Goal: Task Accomplishment & Management: Manage account settings

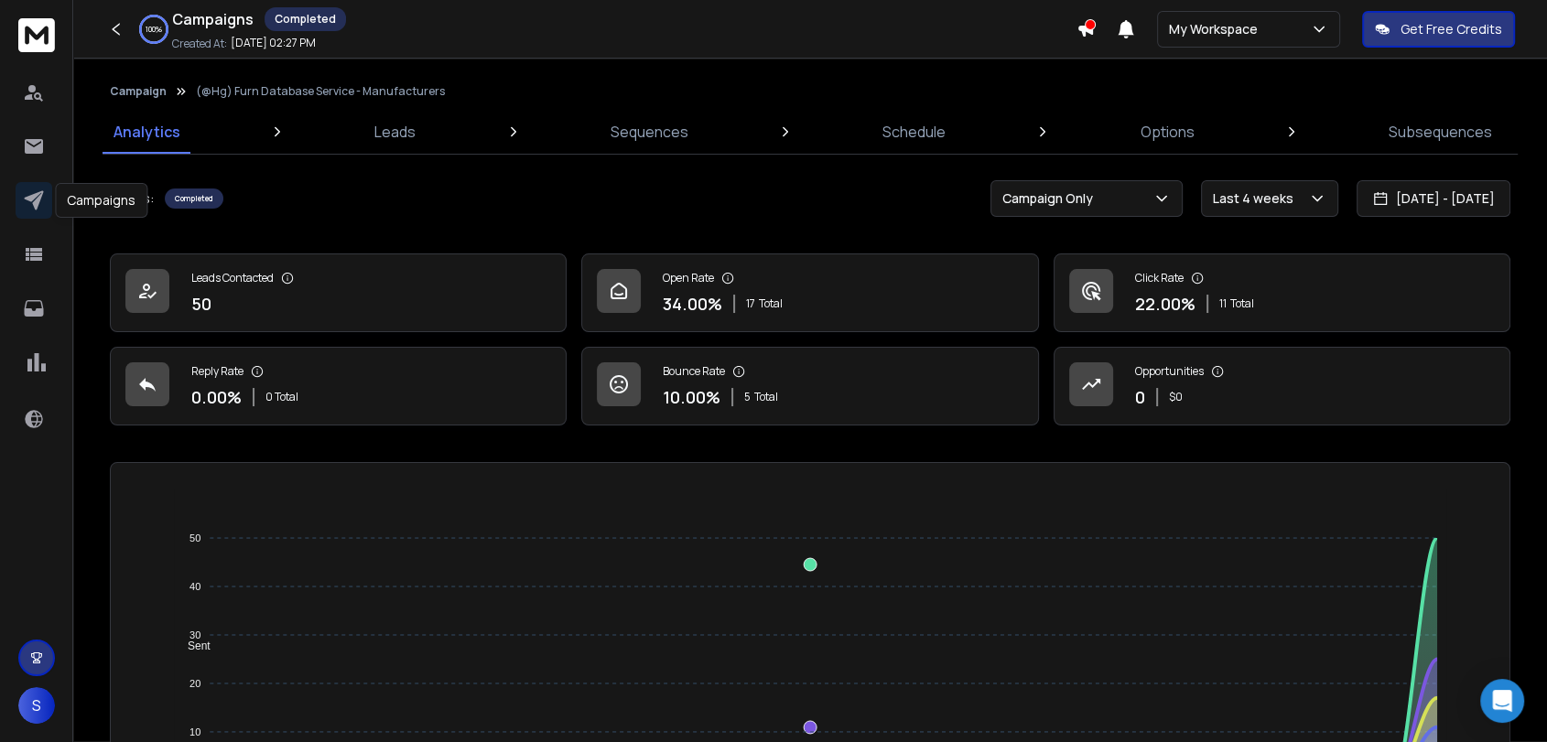
drag, startPoint x: 0, startPoint y: 0, endPoint x: 38, endPoint y: 191, distance: 194.9
click at [38, 191] on icon at bounding box center [34, 200] width 22 height 22
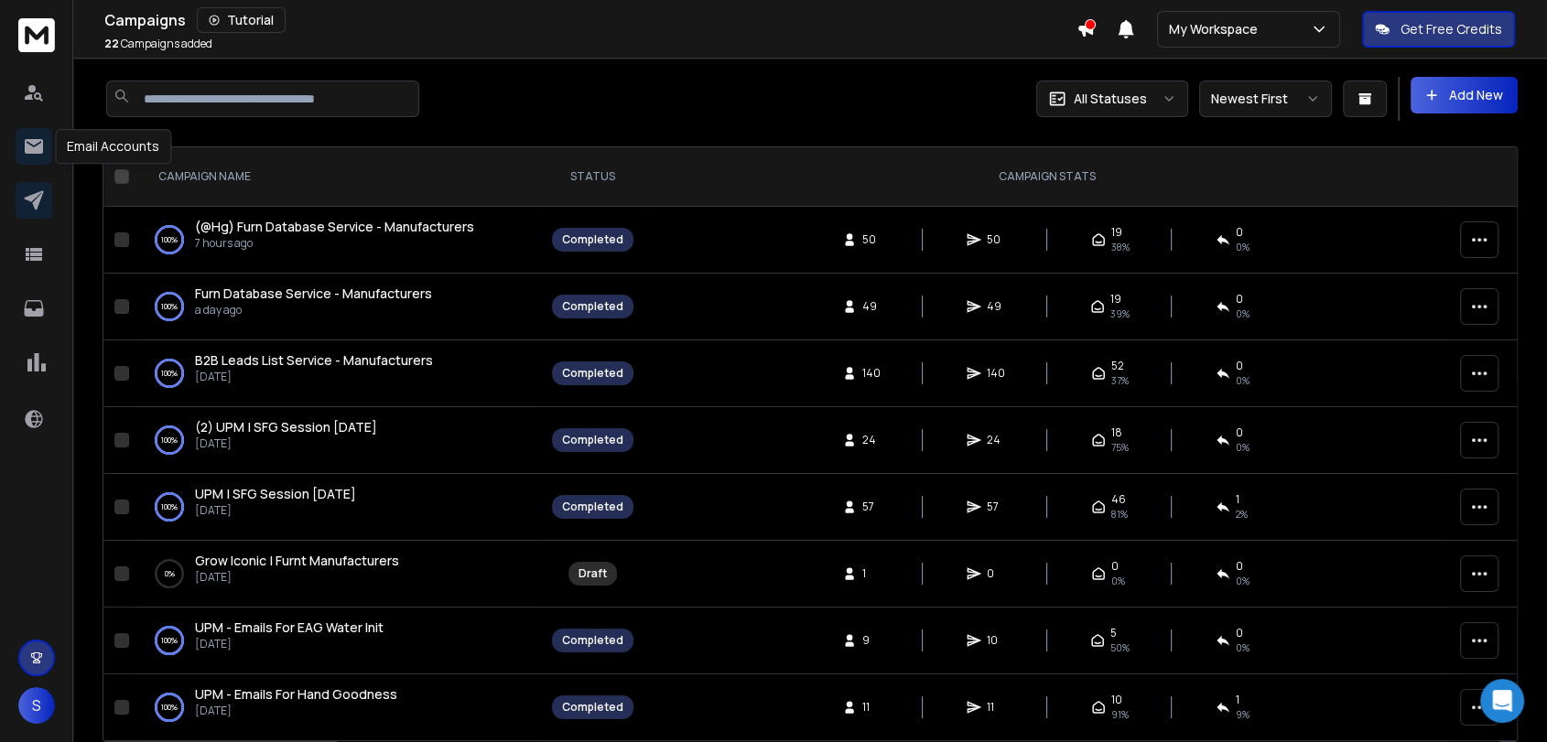
click at [30, 139] on icon at bounding box center [34, 146] width 18 height 15
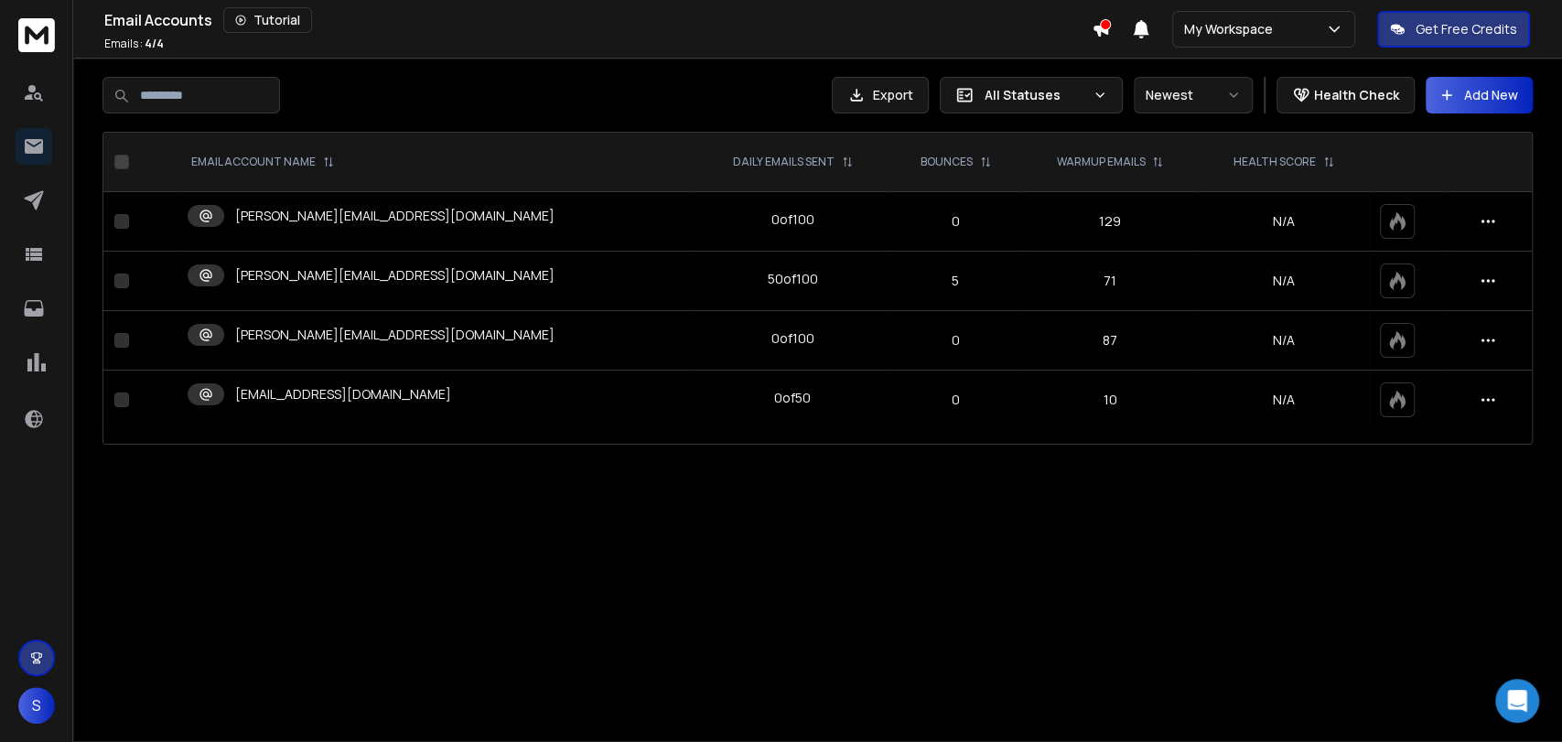
click at [439, 267] on div "[PERSON_NAME][EMAIL_ADDRESS][DOMAIN_NAME]" at bounding box center [436, 275] width 496 height 22
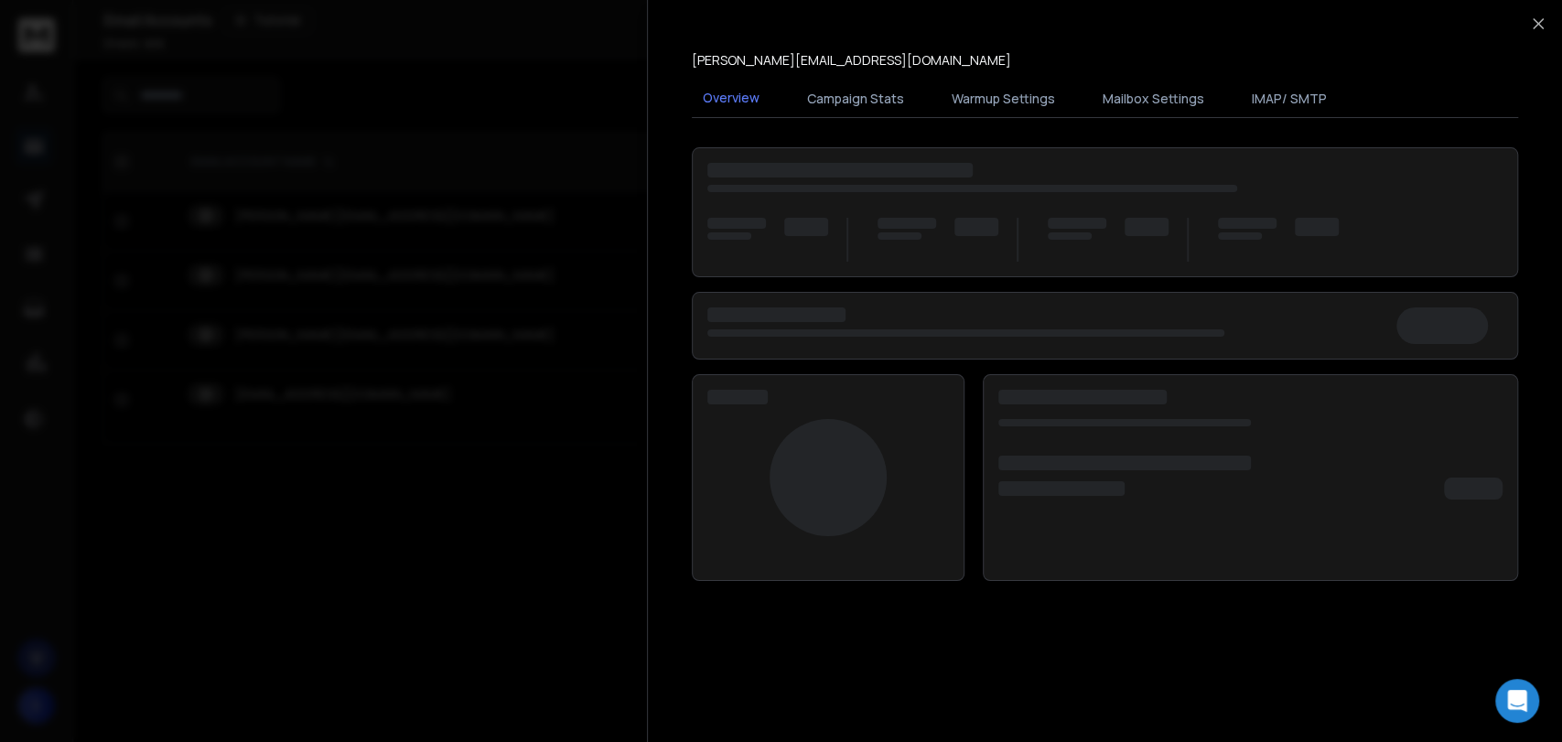
click at [674, 265] on body "ReferralStack Unlock AI-powered affiliate growth Lifetime Deals available! Clai…" at bounding box center [781, 487] width 1562 height 975
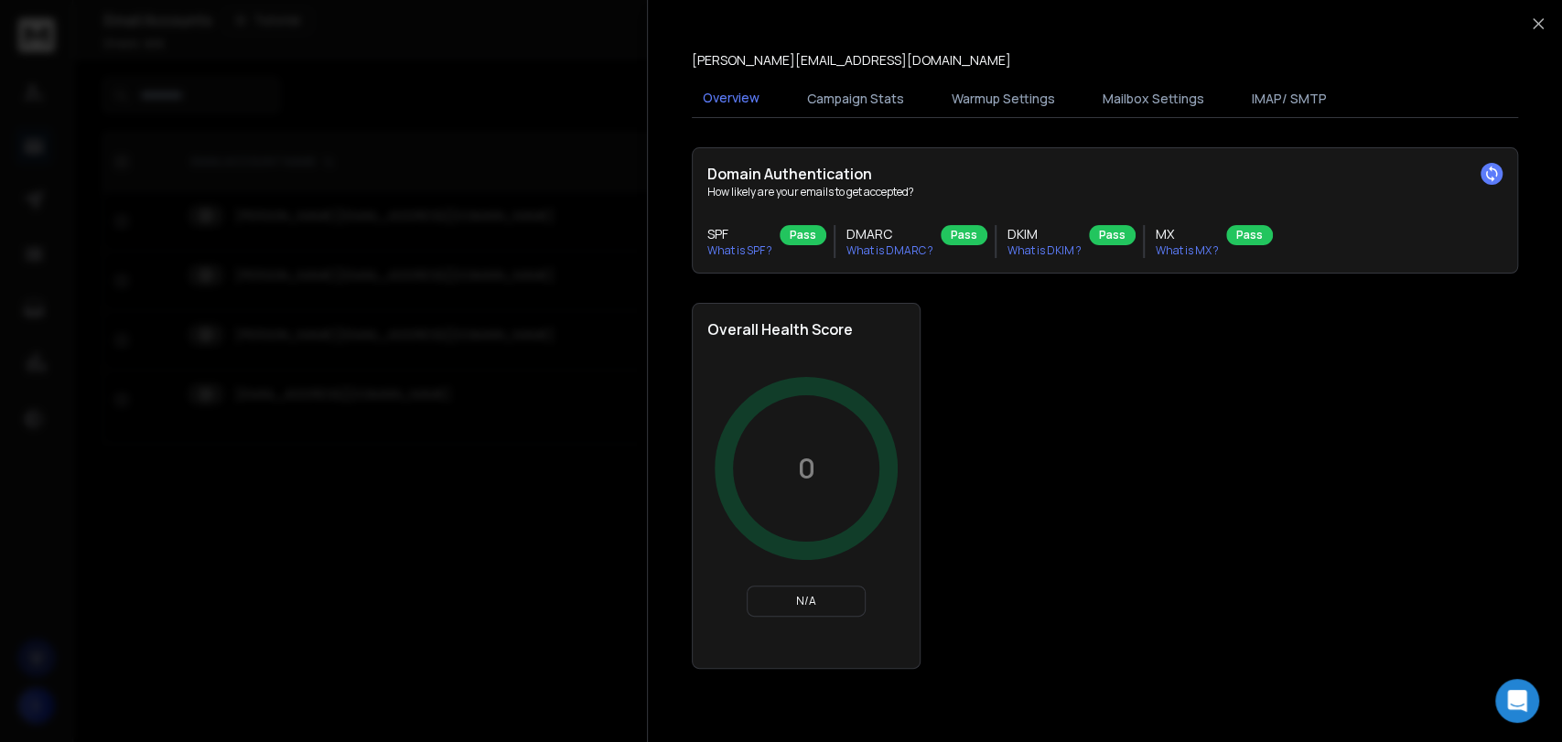
click at [1188, 83] on button "Mailbox Settings" at bounding box center [1154, 99] width 124 height 40
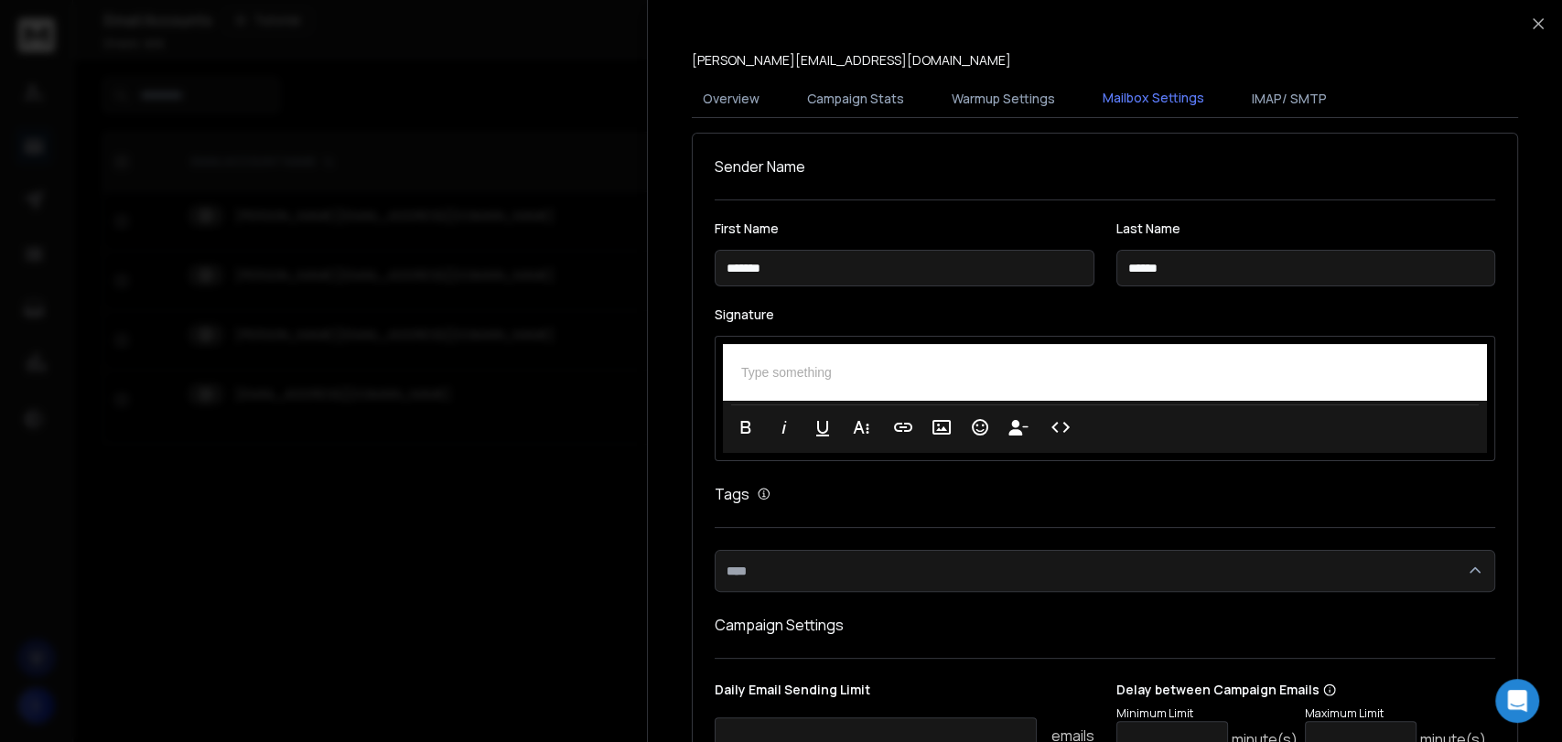
click at [1267, 85] on button "IMAP/ SMTP" at bounding box center [1289, 99] width 97 height 40
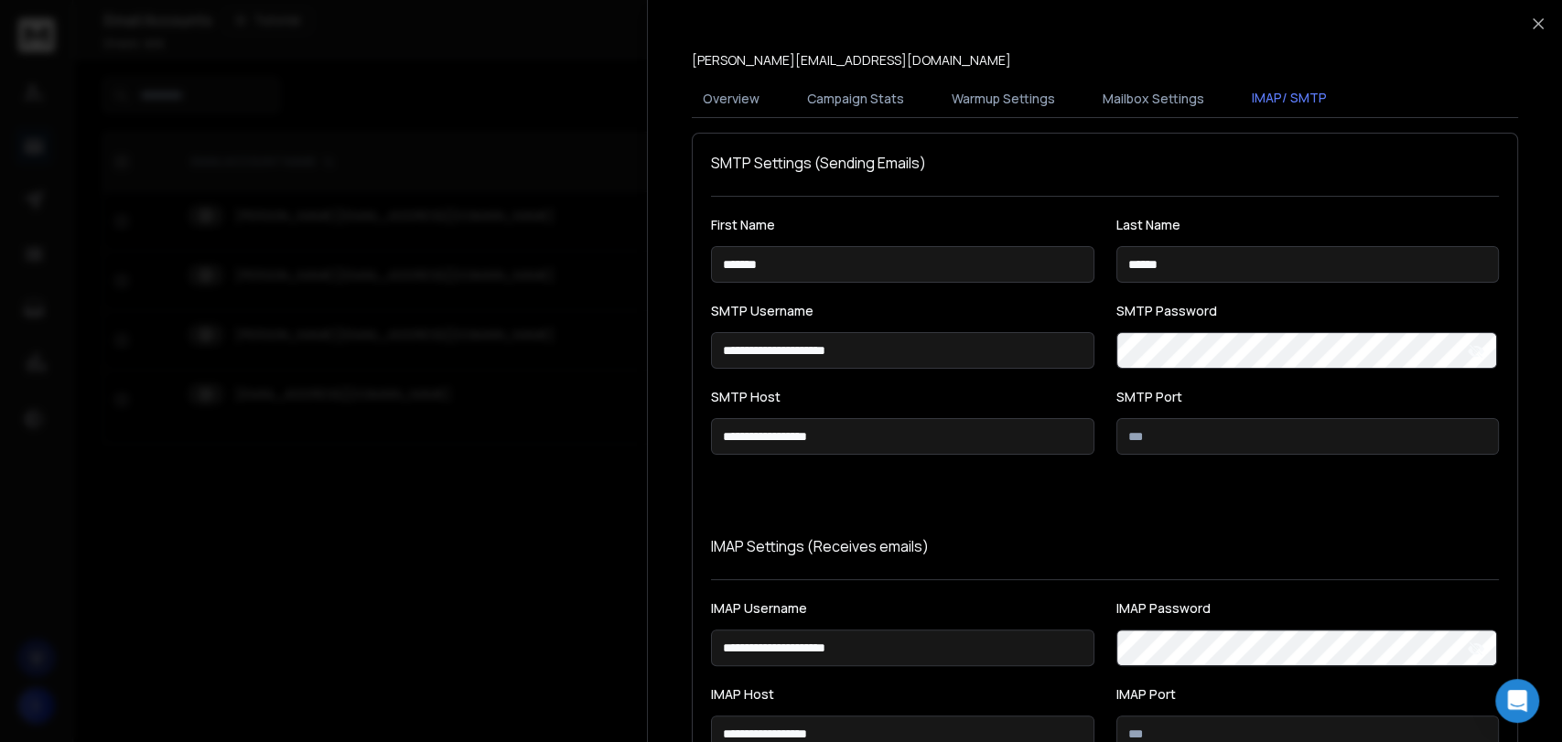
scroll to position [307, 0]
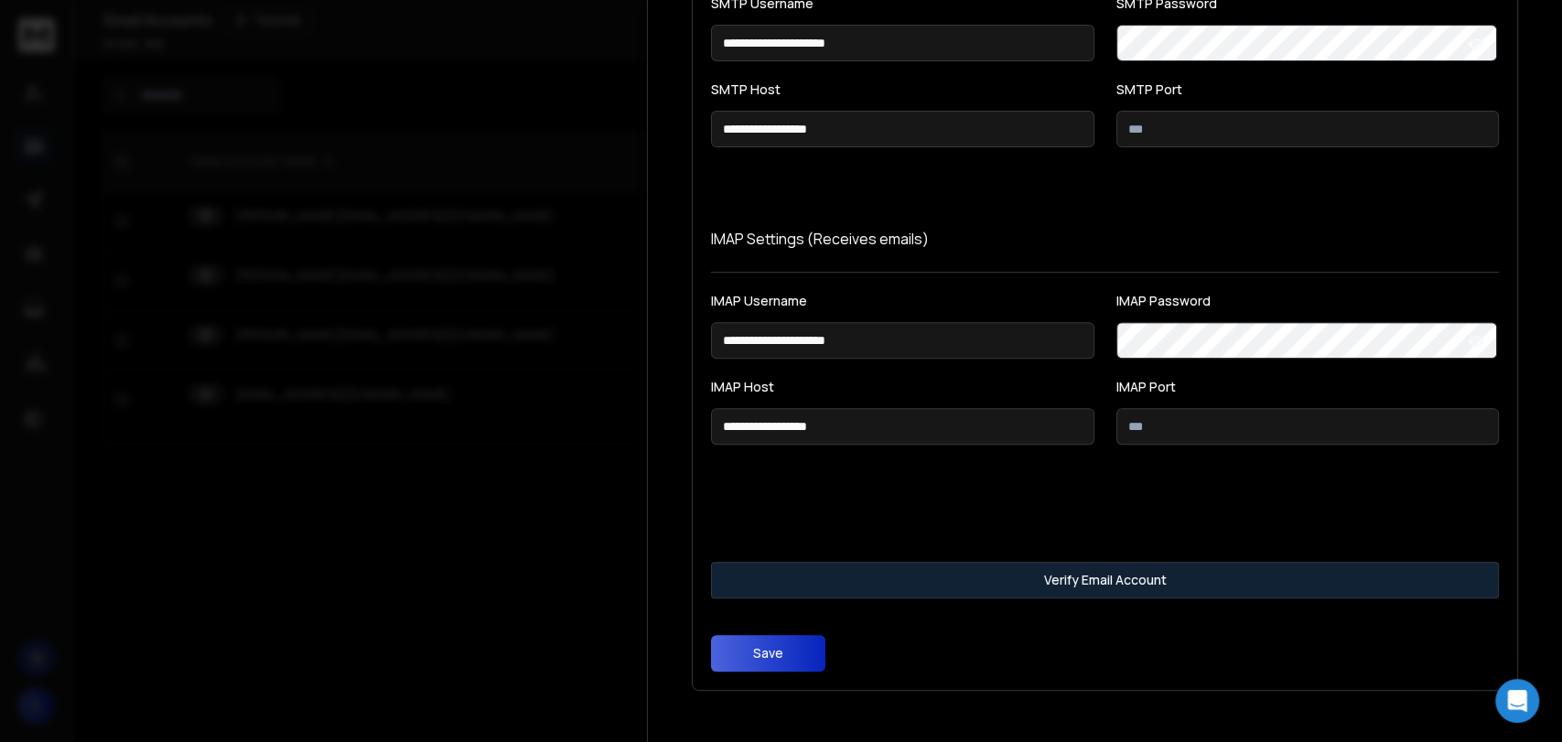
click at [932, 580] on button "Verify Email Account" at bounding box center [1105, 580] width 788 height 37
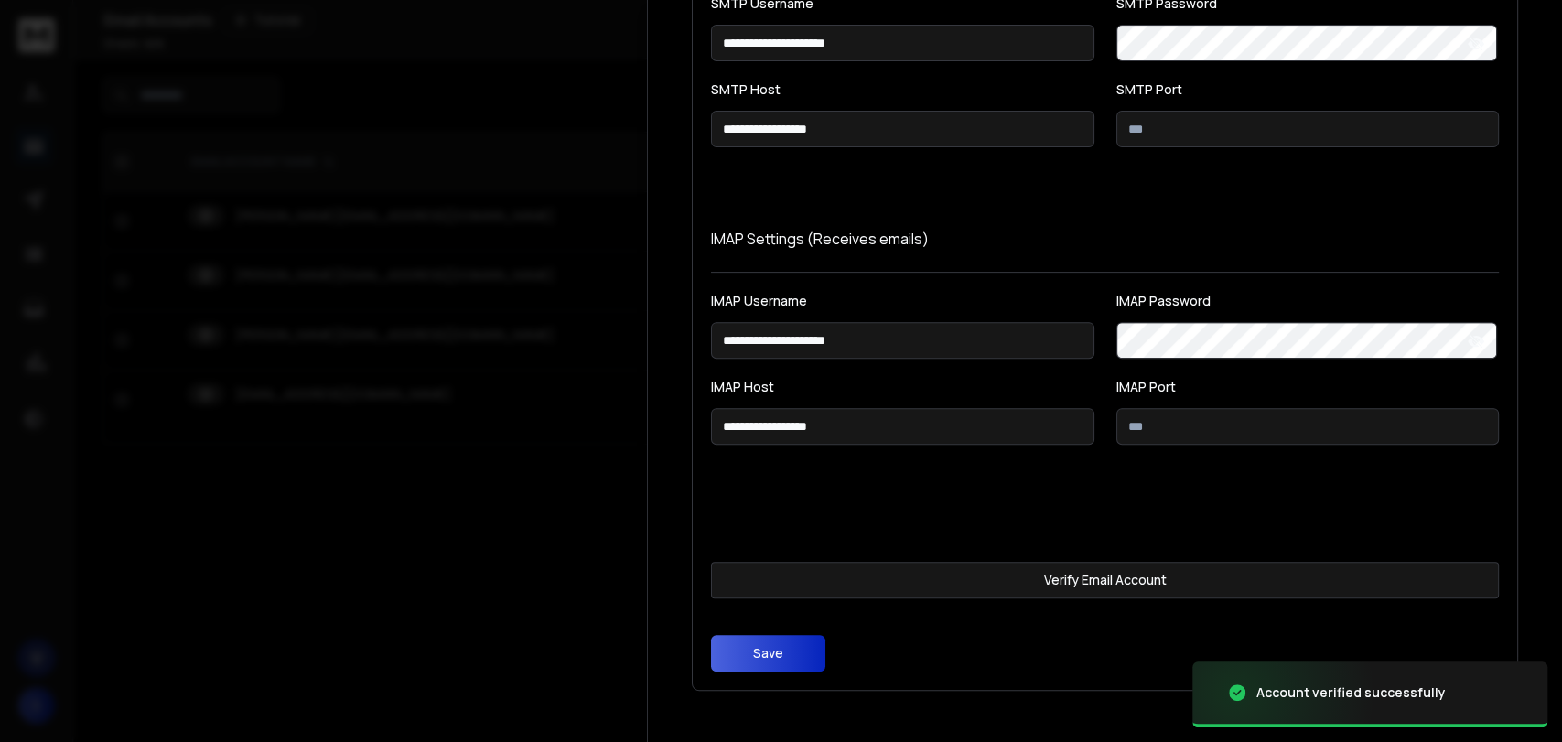
click at [791, 649] on button "Save" at bounding box center [768, 653] width 114 height 37
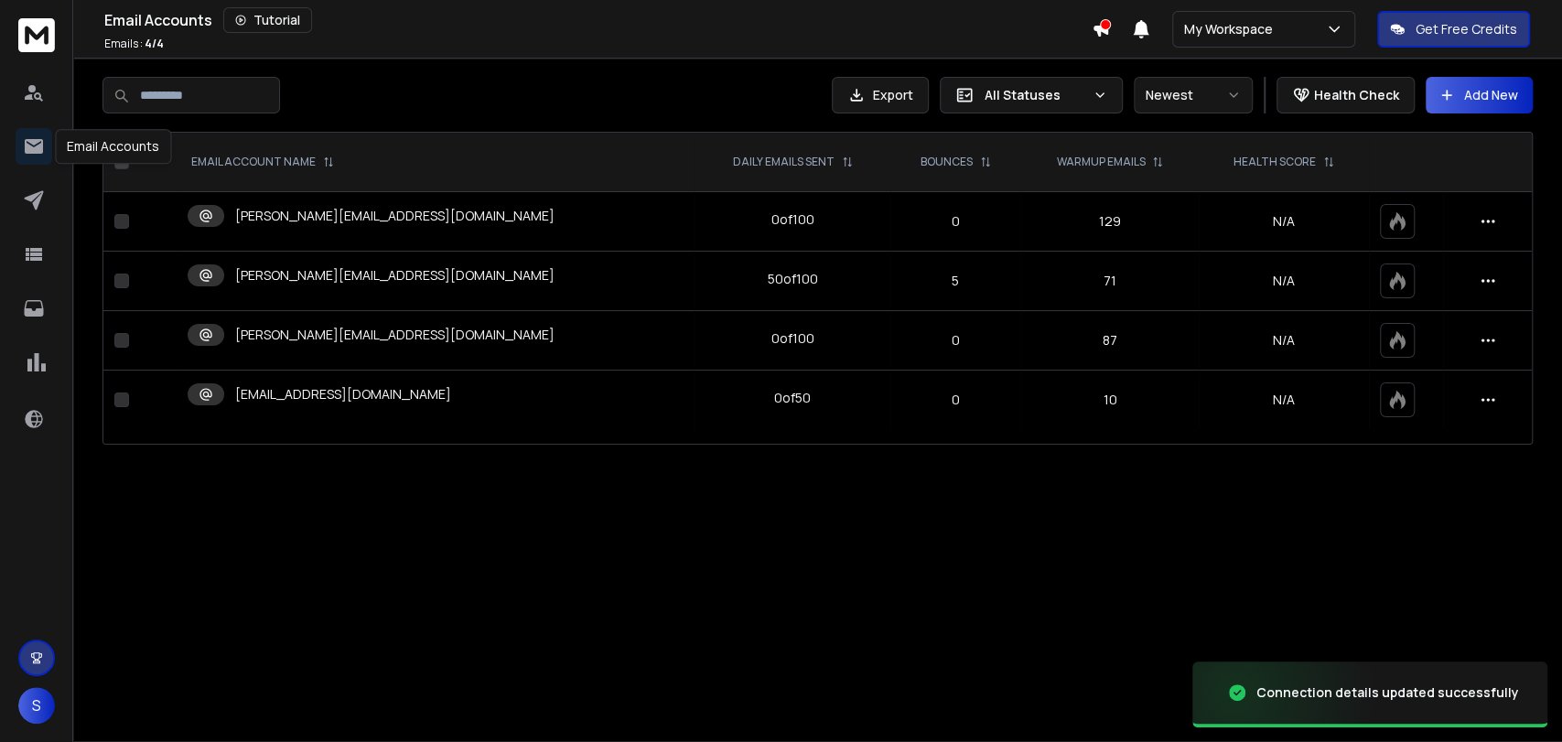
click at [36, 148] on icon at bounding box center [34, 146] width 18 height 15
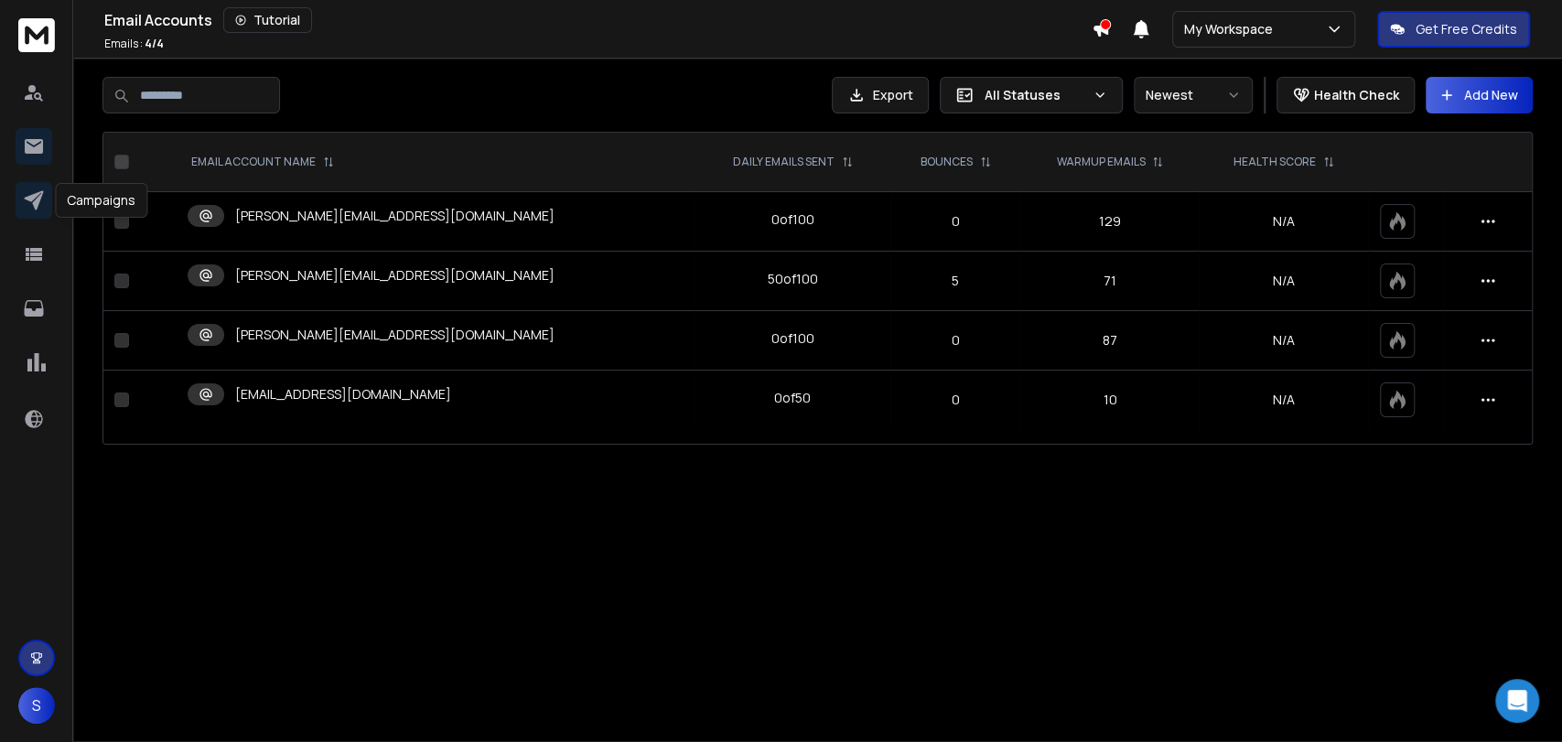
click at [44, 205] on icon at bounding box center [34, 200] width 22 height 22
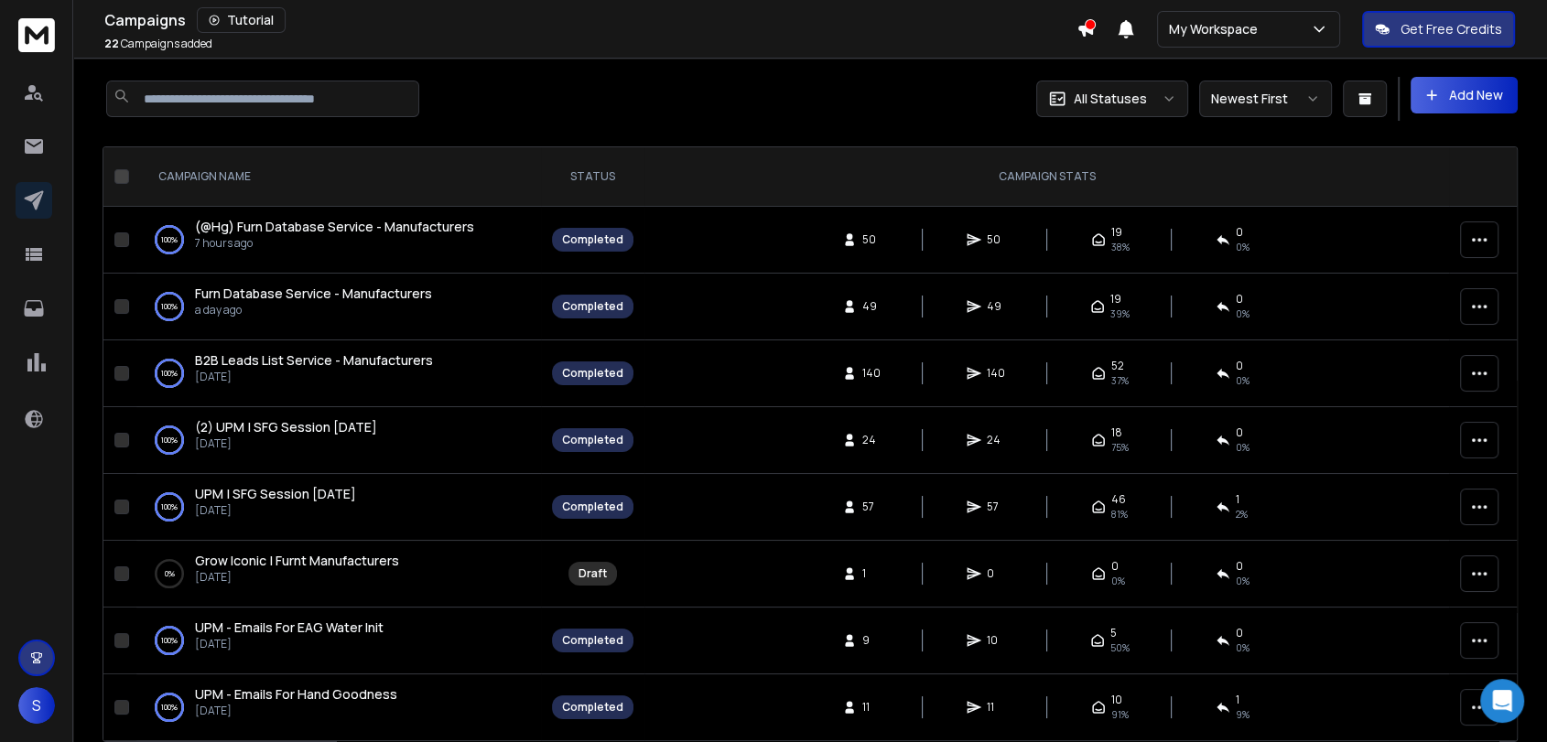
click at [1455, 85] on button "Add New" at bounding box center [1463, 95] width 107 height 37
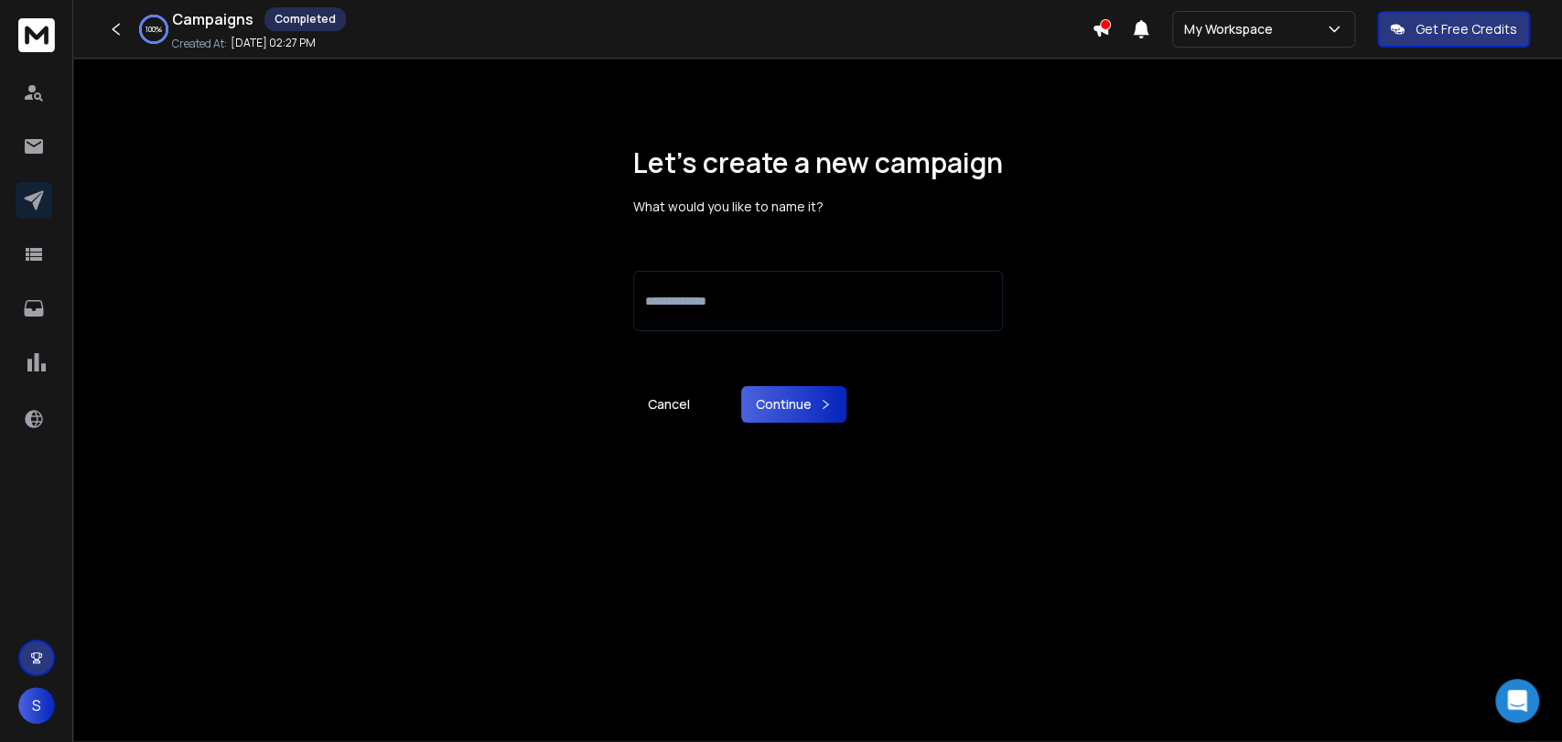
click at [893, 309] on input at bounding box center [818, 301] width 370 height 60
type input "*********"
click at [791, 397] on button "Continue" at bounding box center [793, 404] width 105 height 37
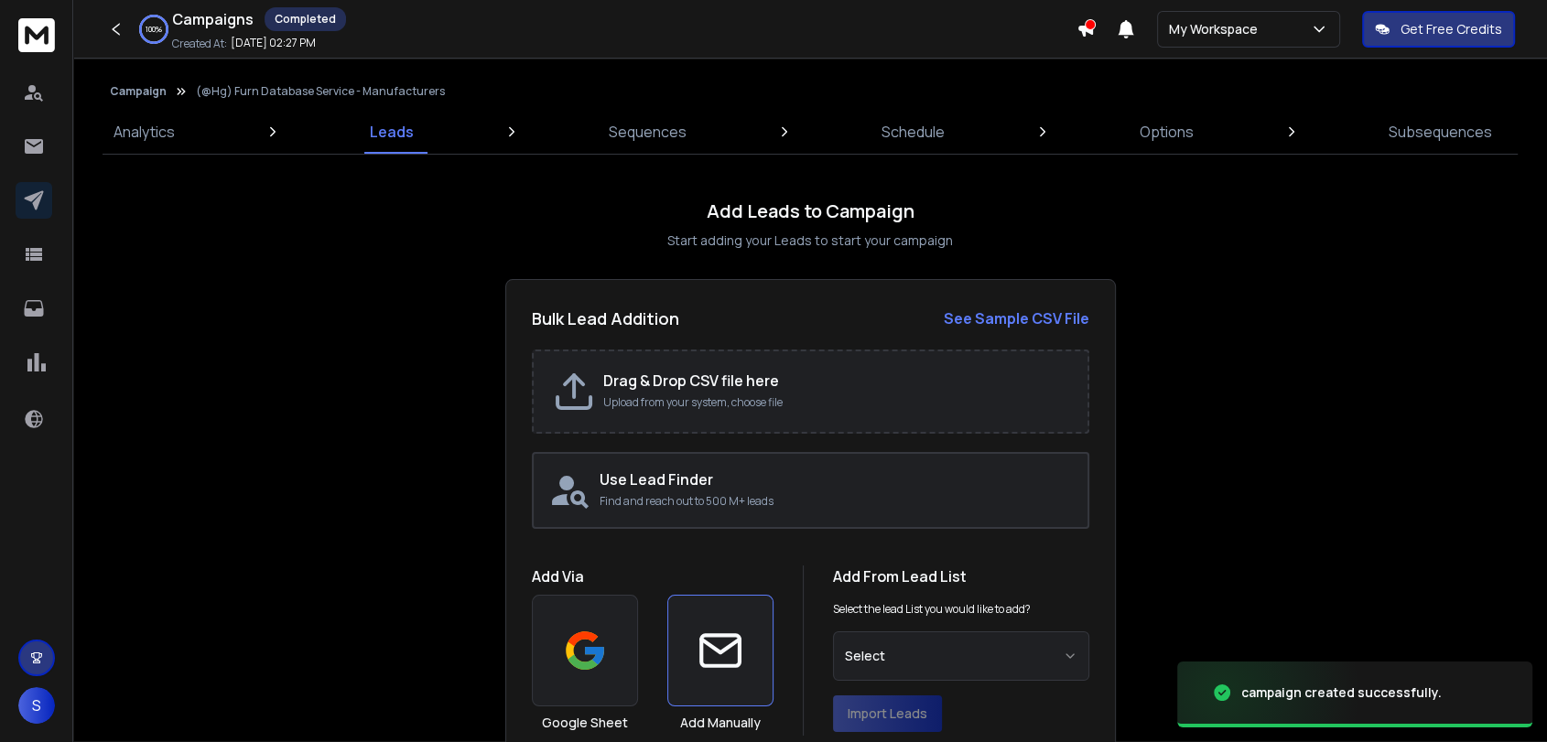
click at [711, 638] on icon at bounding box center [720, 650] width 46 height 55
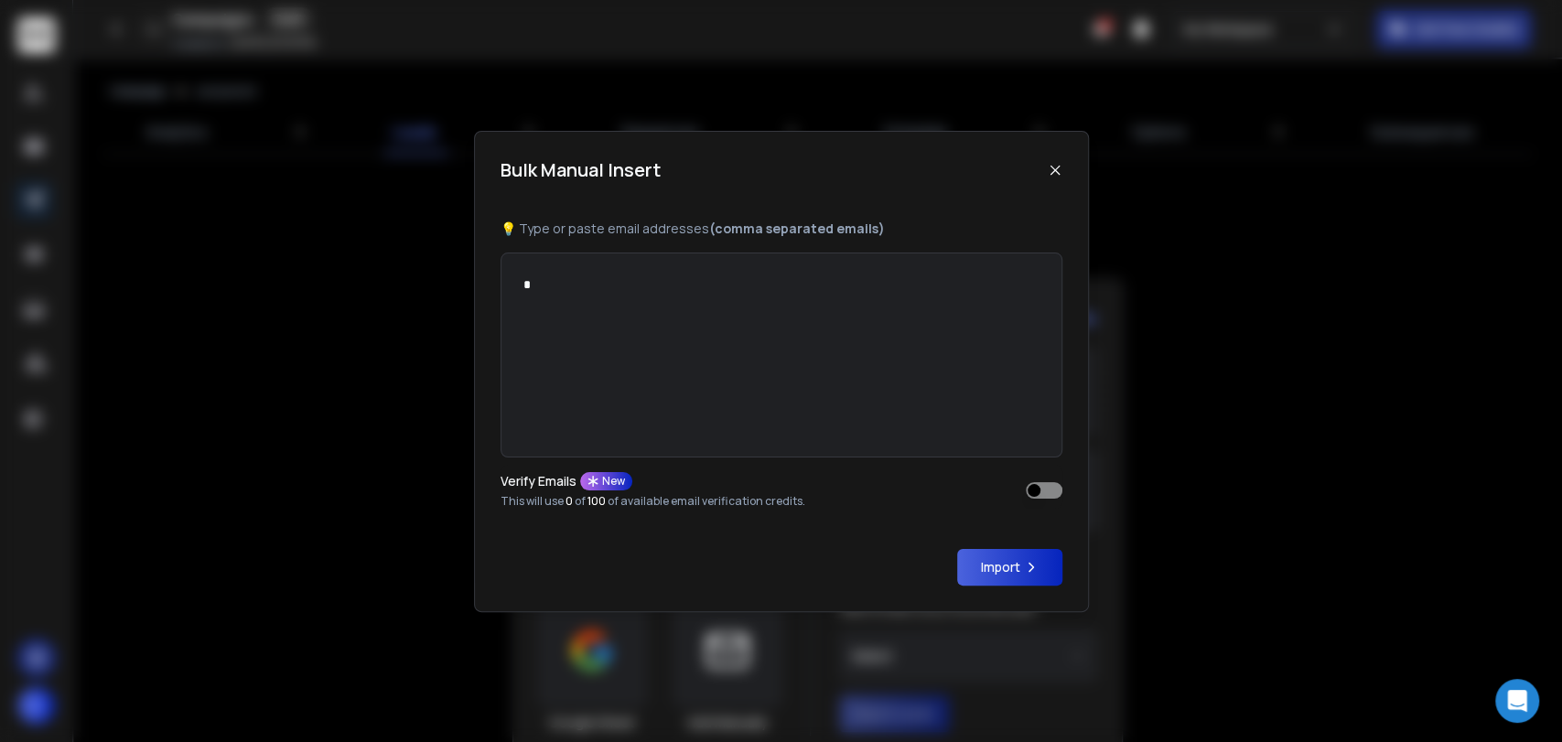
click at [884, 318] on textarea "*" at bounding box center [782, 355] width 562 height 205
type textarea "**********"
click at [1034, 566] on icon "submit" at bounding box center [1031, 567] width 15 height 15
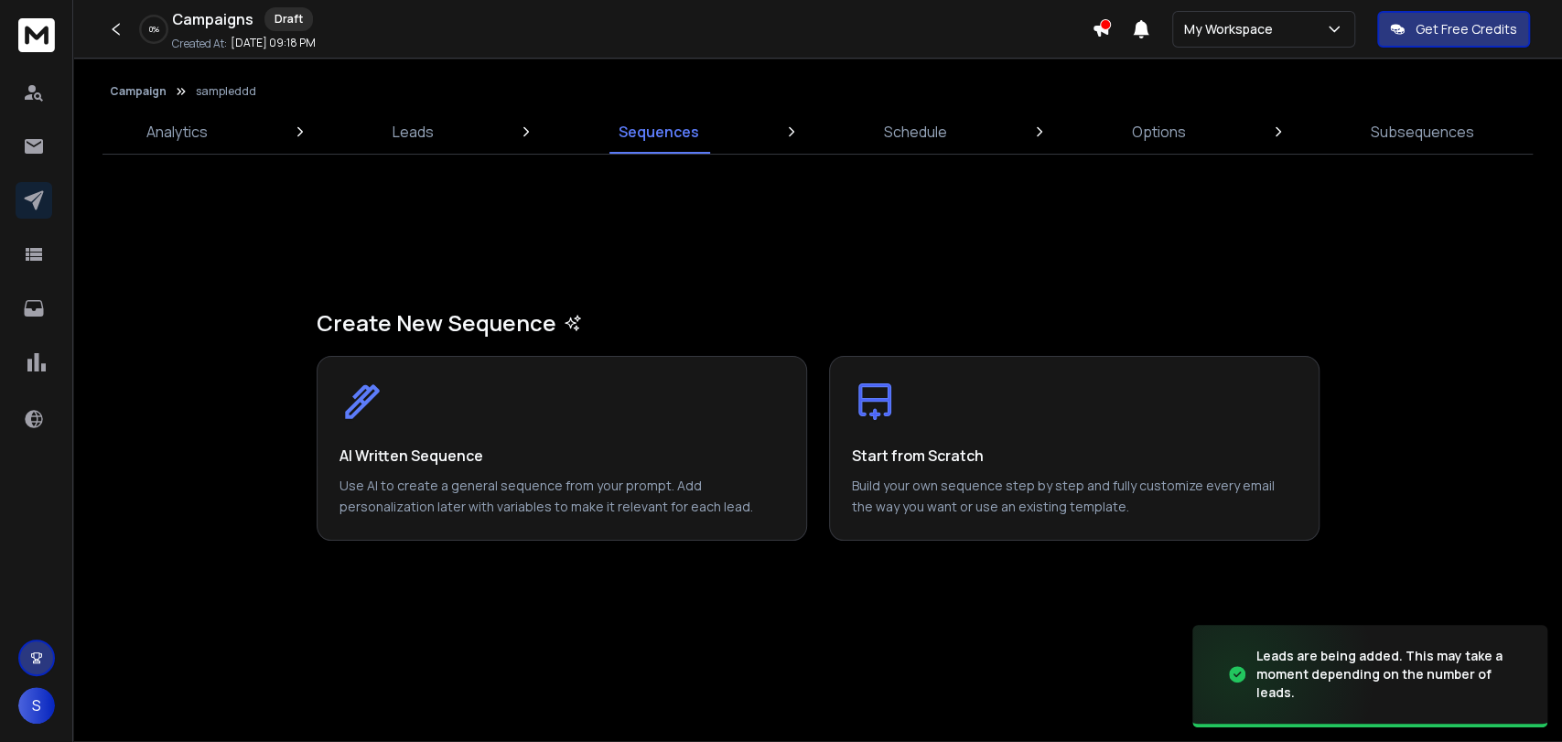
click at [1048, 483] on p "Build your own sequence step by step and fully customize every email the way yo…" at bounding box center [1074, 497] width 445 height 42
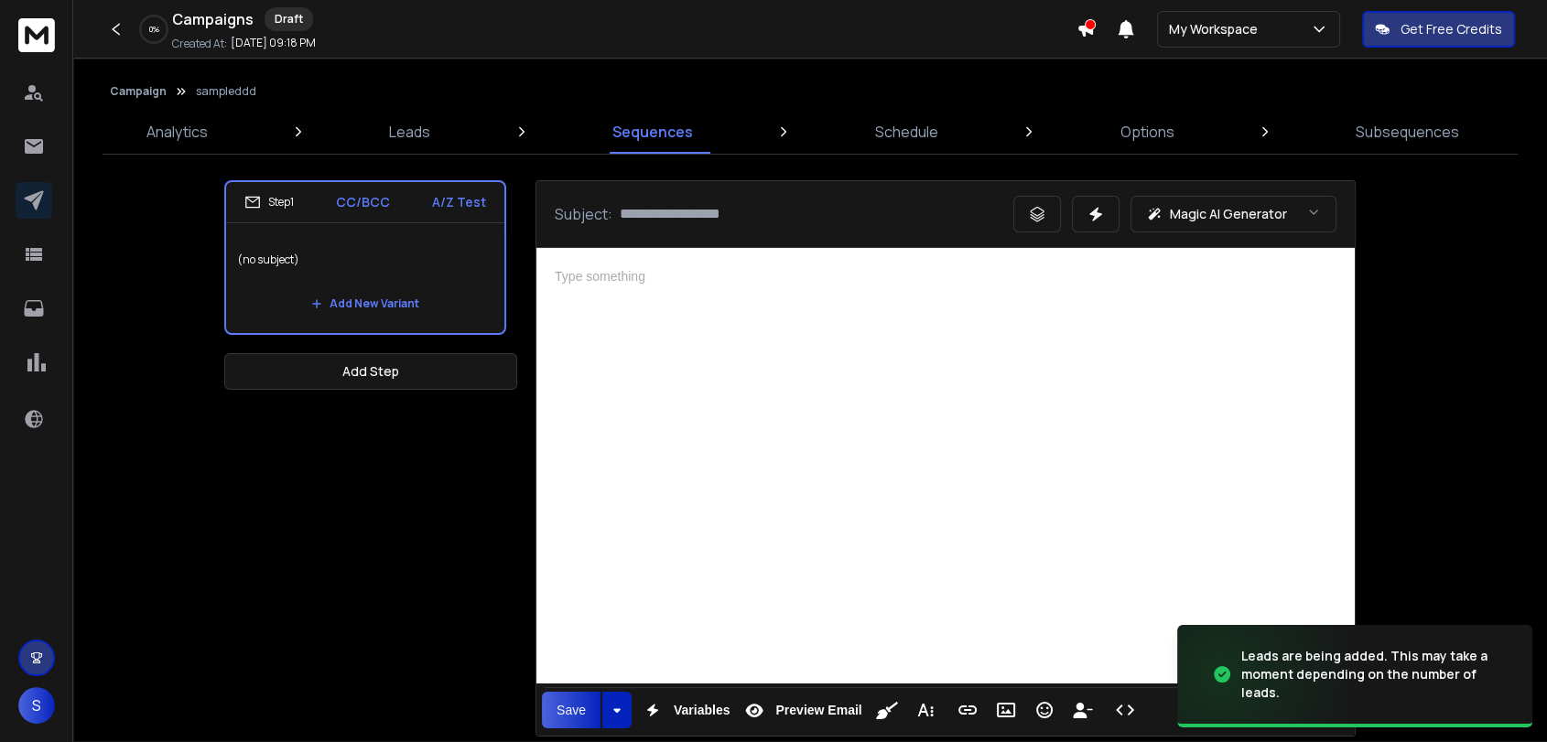
click at [733, 315] on div at bounding box center [945, 466] width 818 height 436
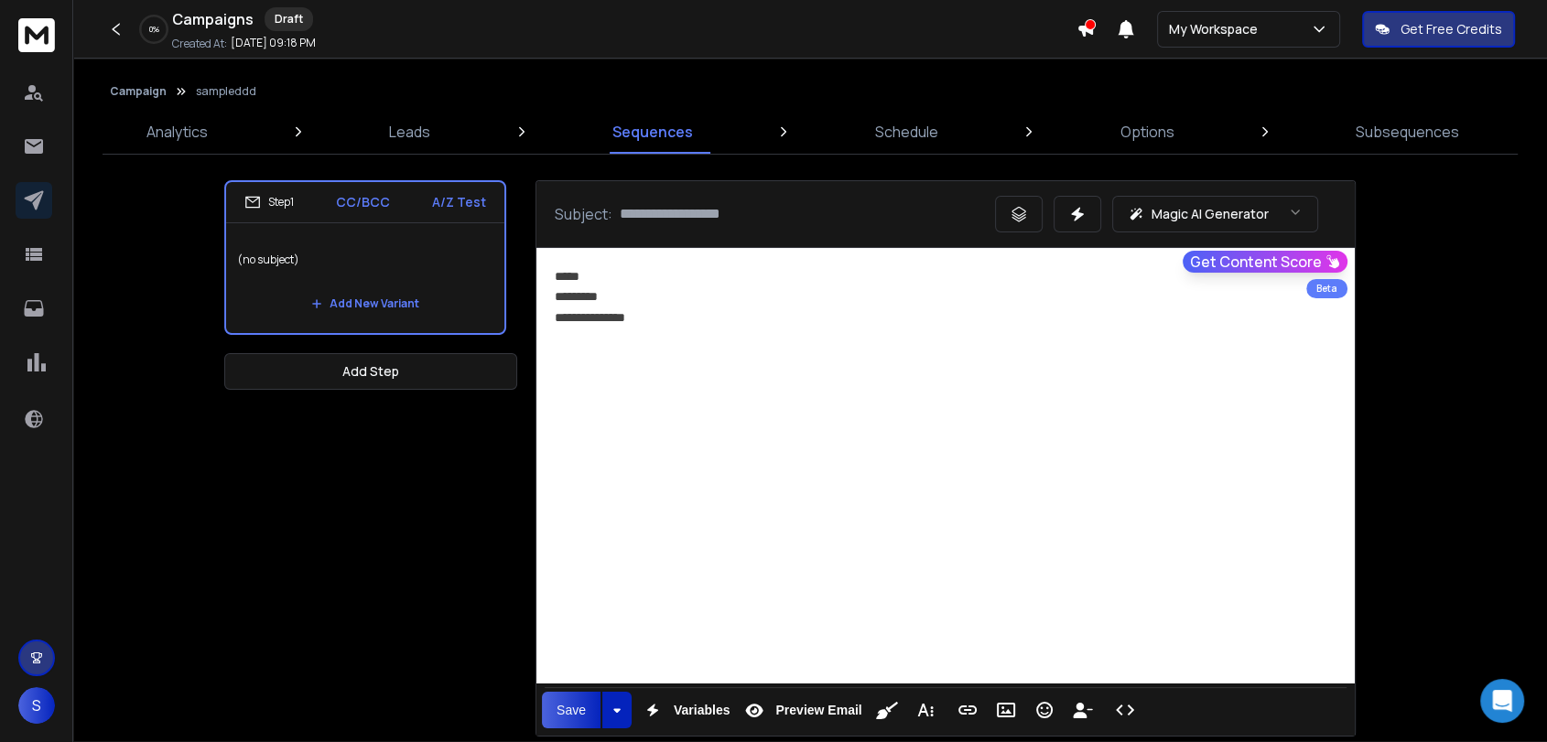
click at [805, 220] on input at bounding box center [798, 214] width 357 height 22
click at [575, 685] on div "Bold Italic Underline Clear Formatting Font Family Arial [US_STATE] Impact Taho…" at bounding box center [945, 710] width 818 height 52
click at [577, 690] on div "Save Save Save as Template Variables Insert Variable Preview Email Preview Emai…" at bounding box center [742, 710] width 404 height 44
type input "**********"
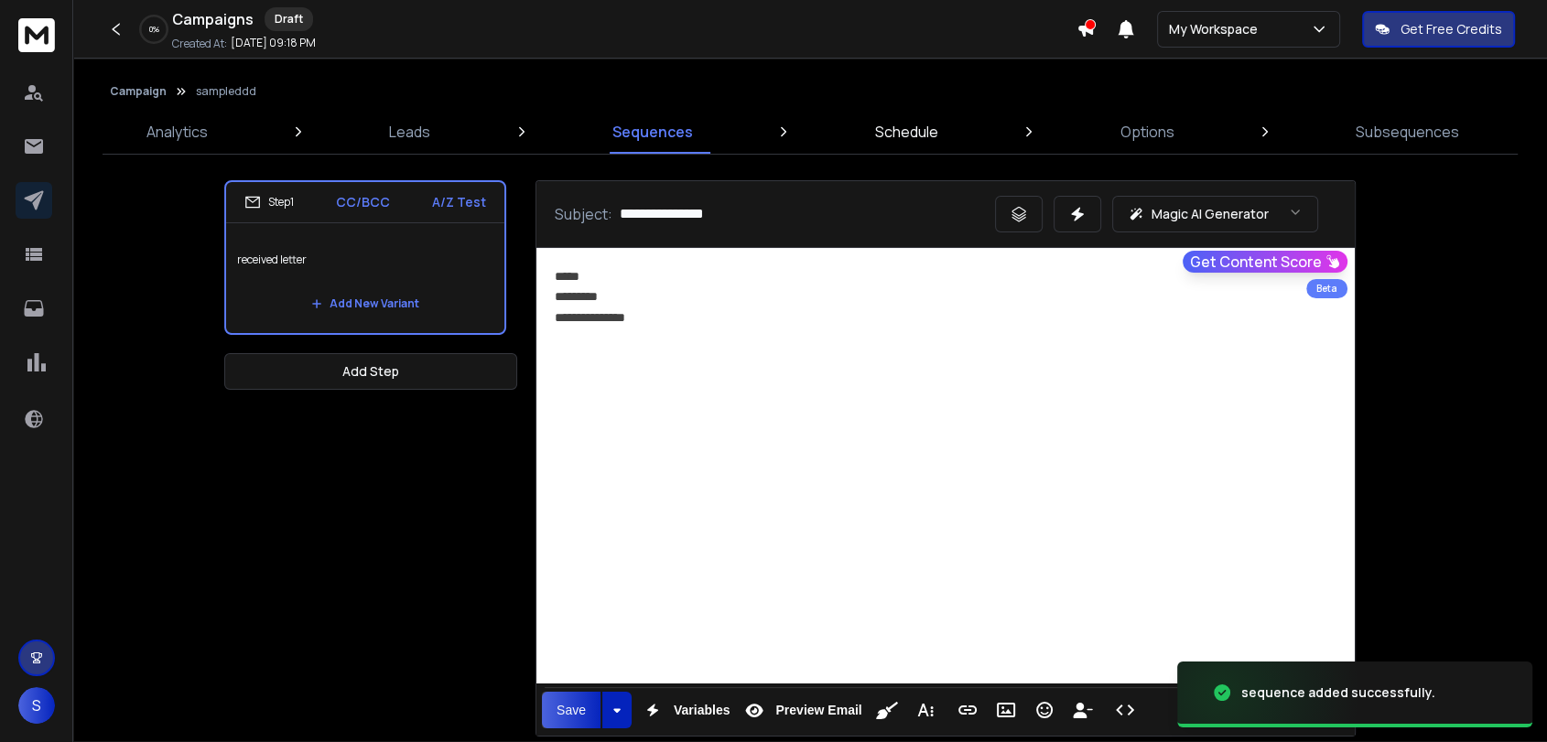
click at [949, 138] on link "Schedule" at bounding box center [906, 132] width 85 height 44
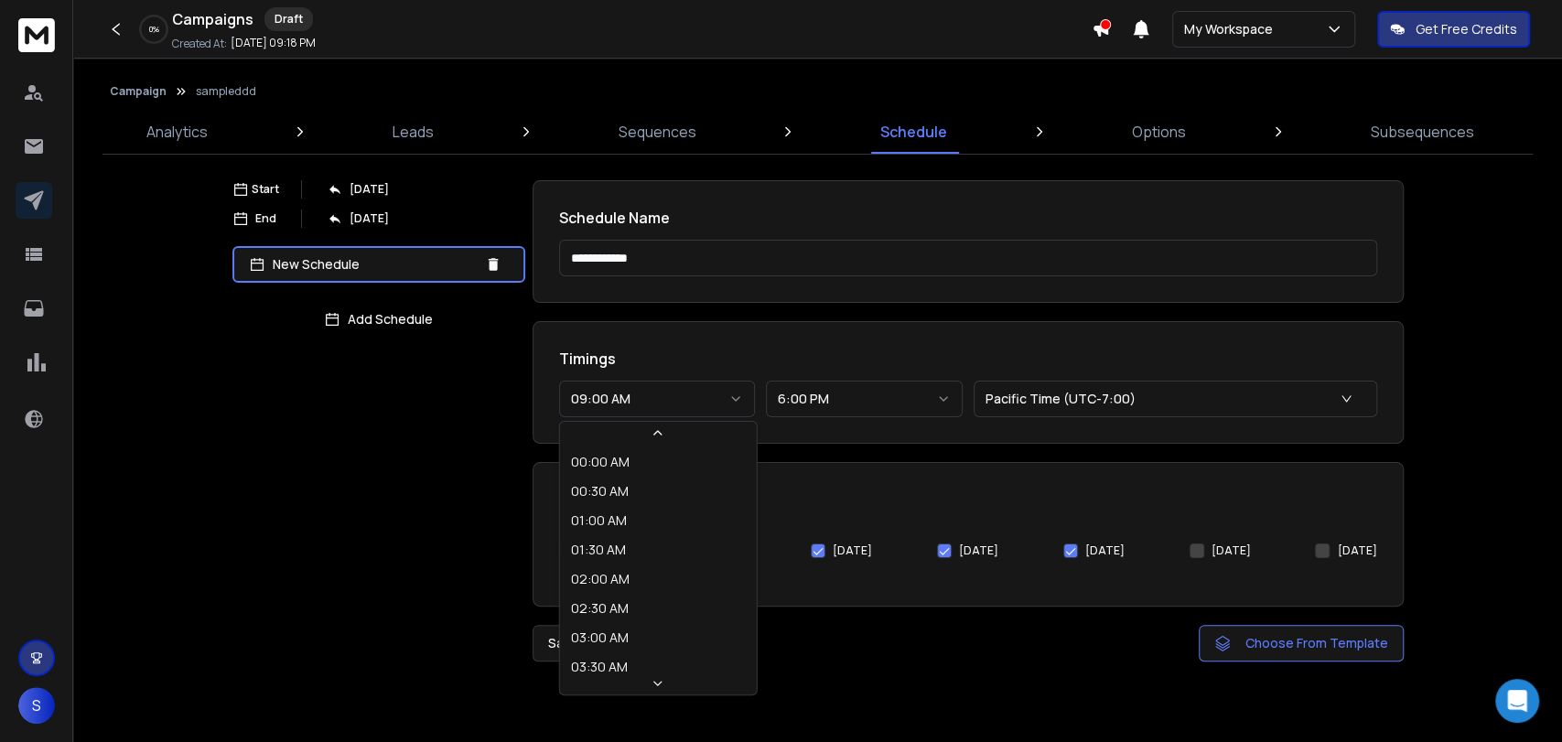
click at [646, 398] on button "09:00 AM" at bounding box center [657, 399] width 197 height 37
select select "********"
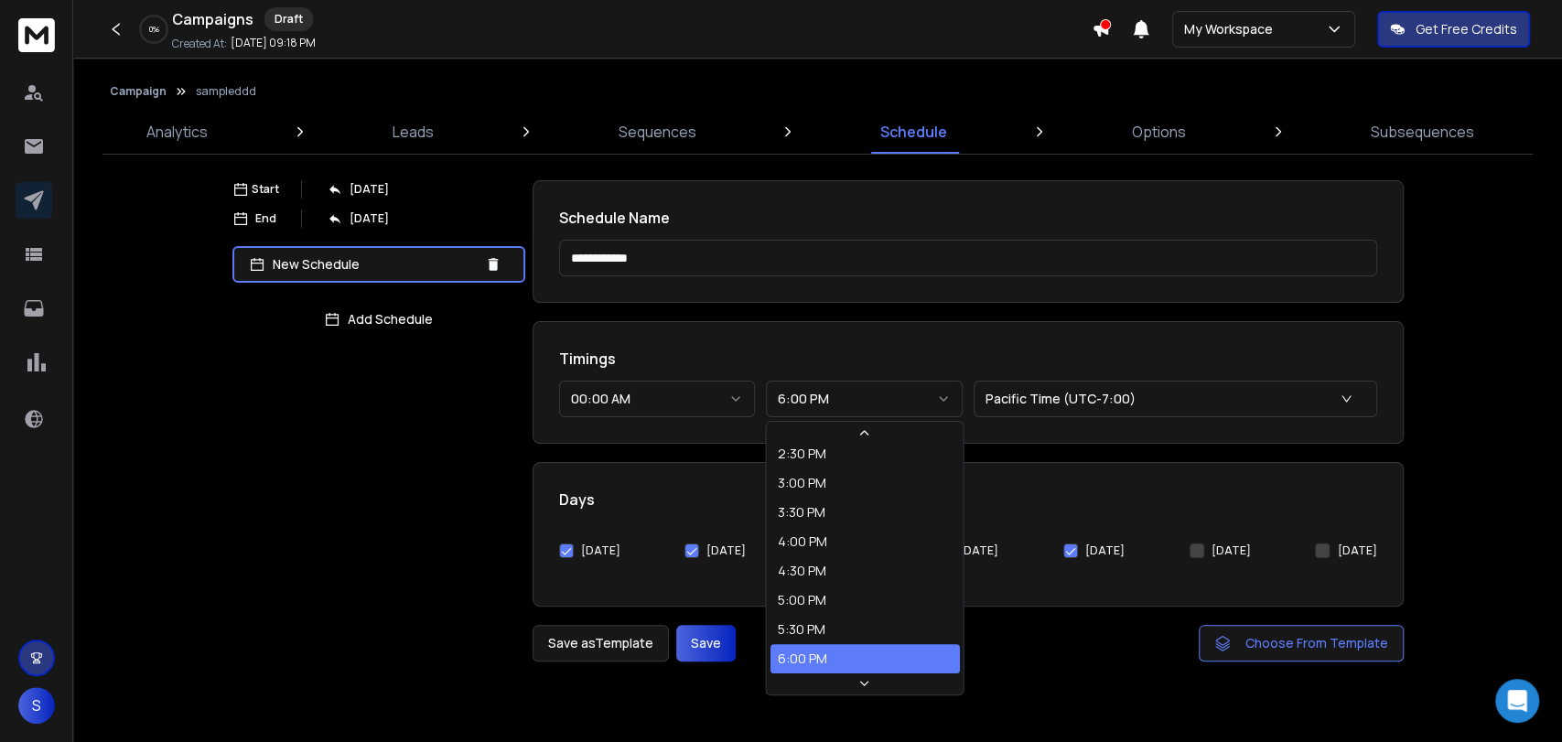
click at [848, 391] on button "6:00 PM" at bounding box center [864, 399] width 197 height 37
select select "********"
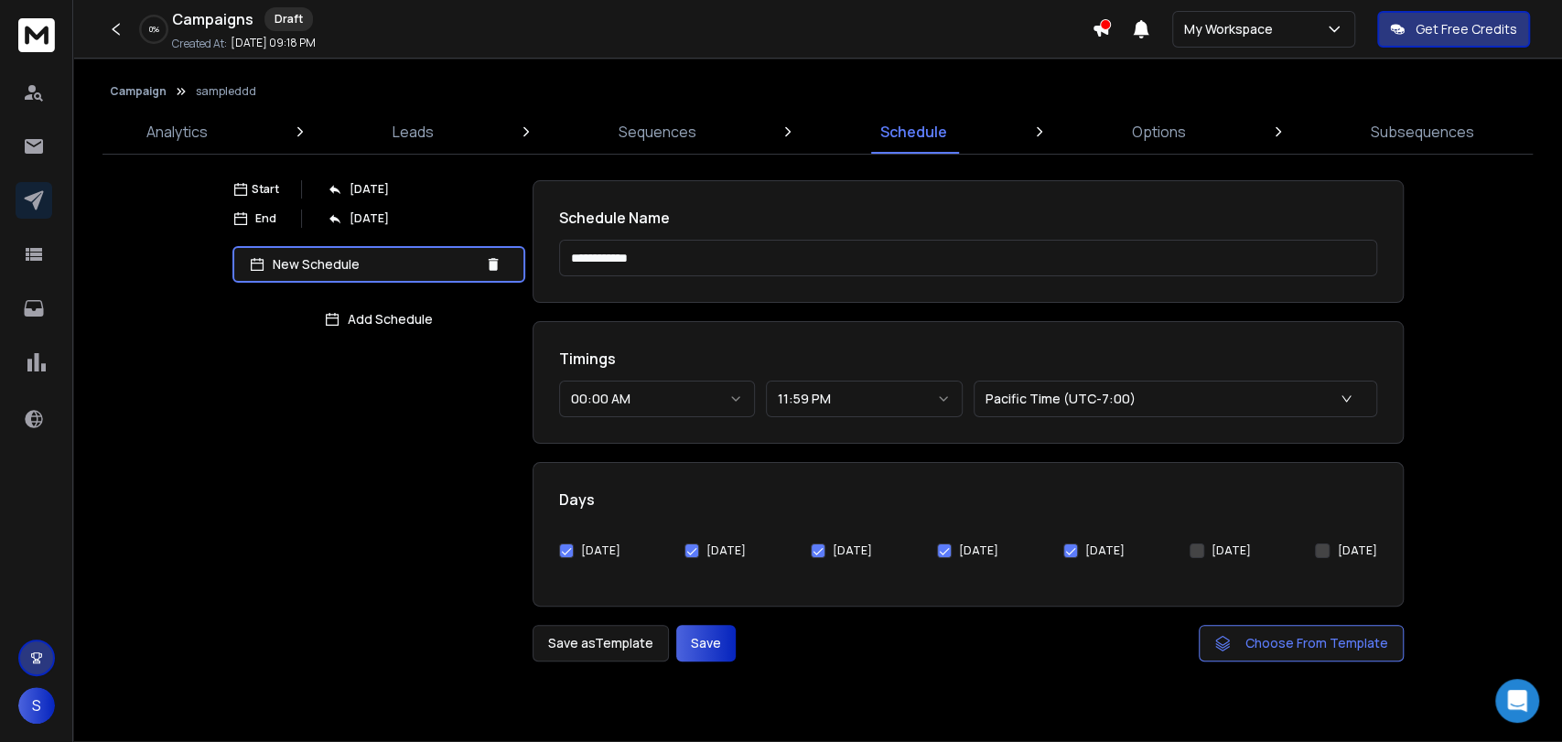
click at [1199, 554] on button "[DATE]" at bounding box center [1197, 551] width 15 height 15
click at [1326, 549] on button "[DATE]" at bounding box center [1322, 551] width 15 height 15
click at [715, 646] on button "Save" at bounding box center [705, 643] width 59 height 37
click at [726, 647] on div "Save as Template Save" at bounding box center [647, 643] width 229 height 37
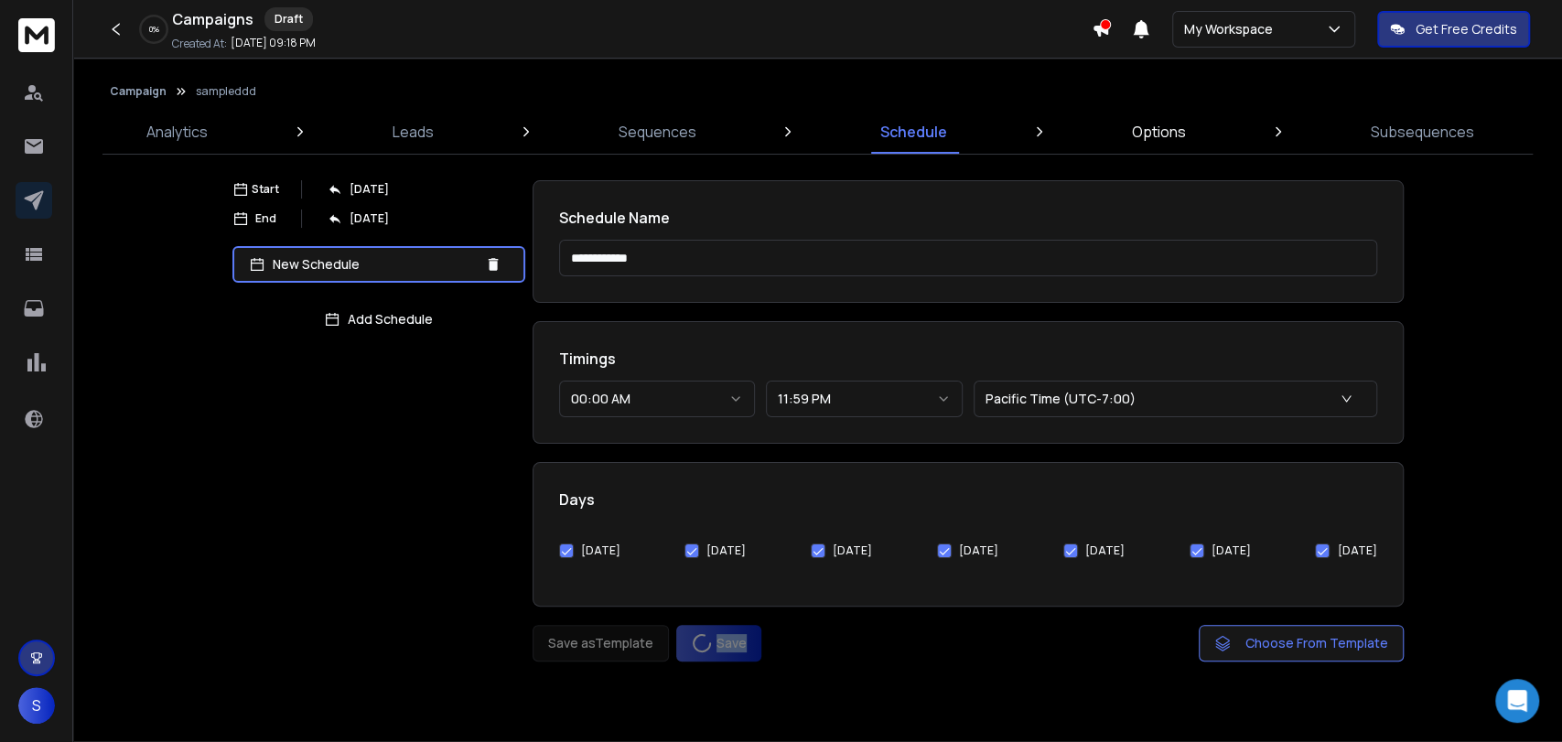
click at [1182, 131] on p "Options" at bounding box center [1159, 132] width 54 height 22
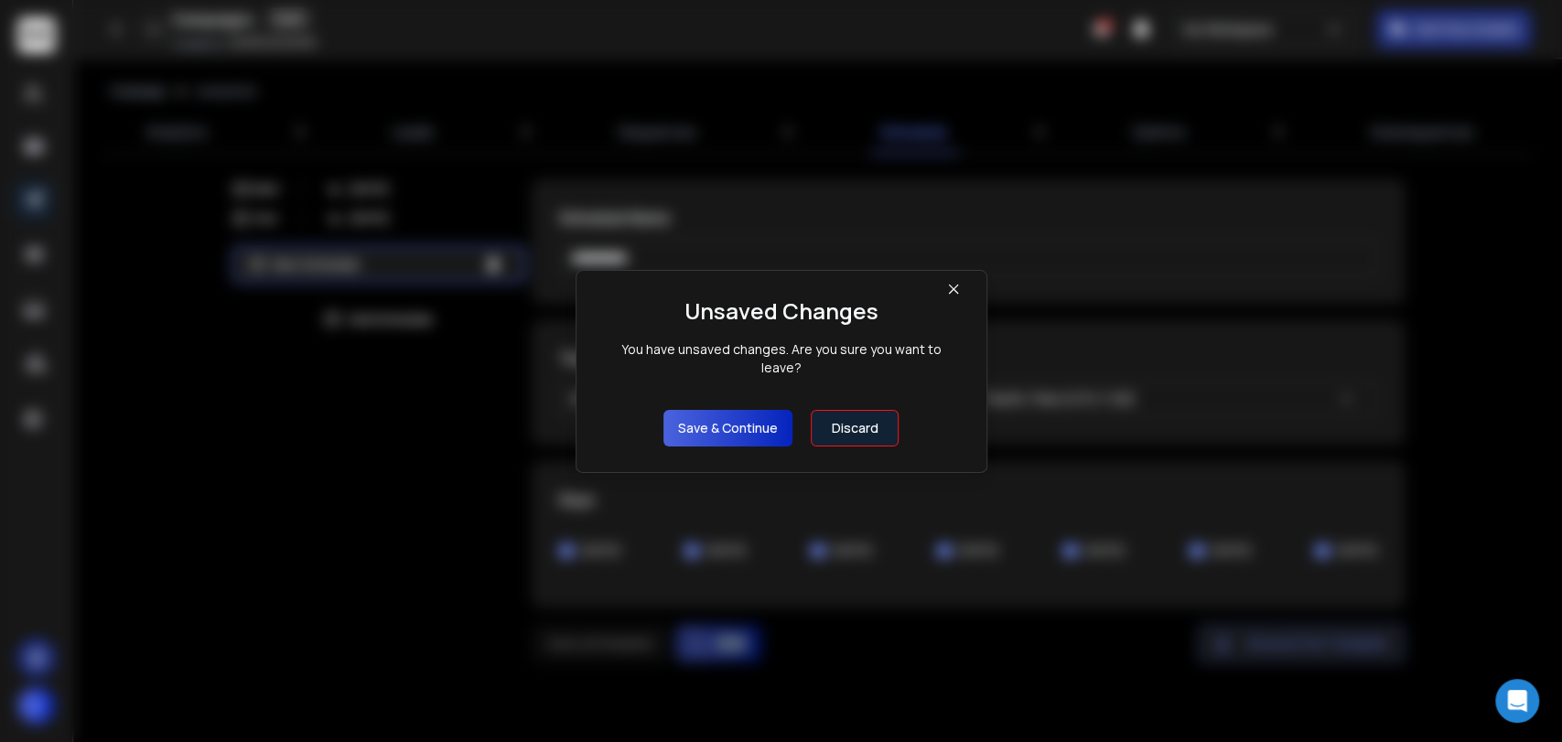
click at [757, 426] on button "Save & Continue" at bounding box center [727, 428] width 129 height 37
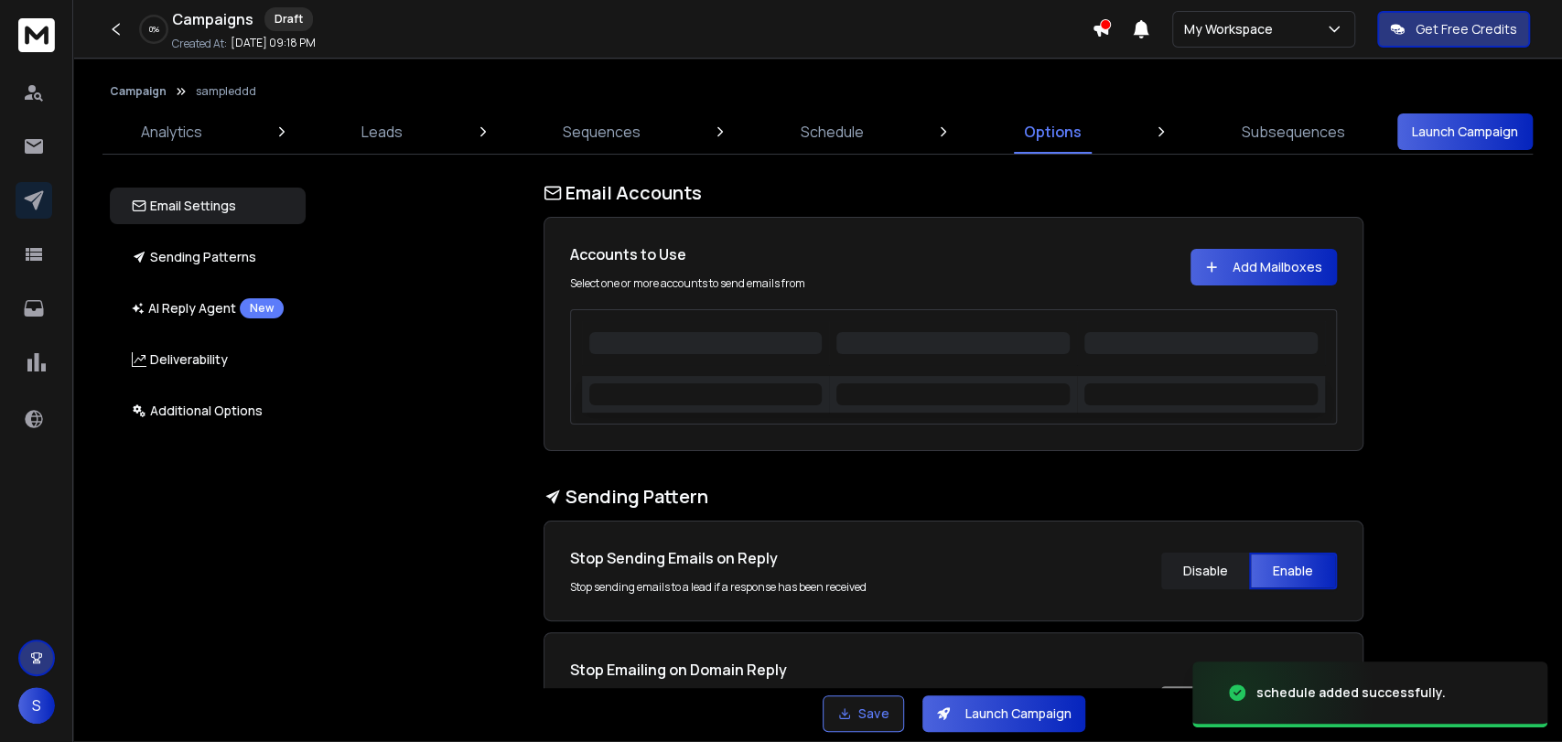
click at [879, 135] on div "Analytics Leads Sequences Schedule Options Subsequences" at bounding box center [742, 132] width 1280 height 44
click at [835, 135] on p "Schedule" at bounding box center [832, 132] width 63 height 22
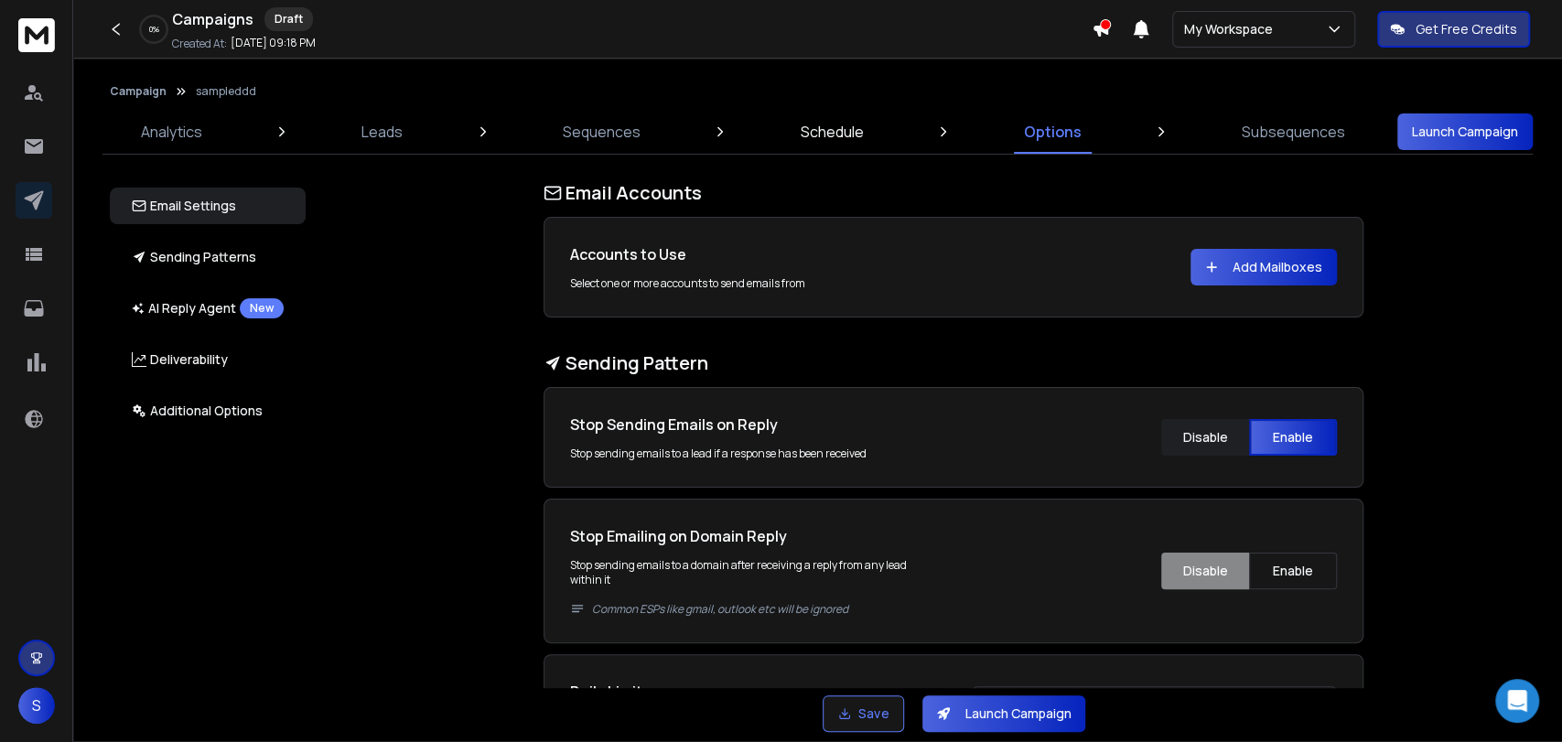
click at [819, 149] on link "Schedule" at bounding box center [832, 132] width 85 height 44
click at [848, 123] on p "Schedule" at bounding box center [832, 132] width 63 height 22
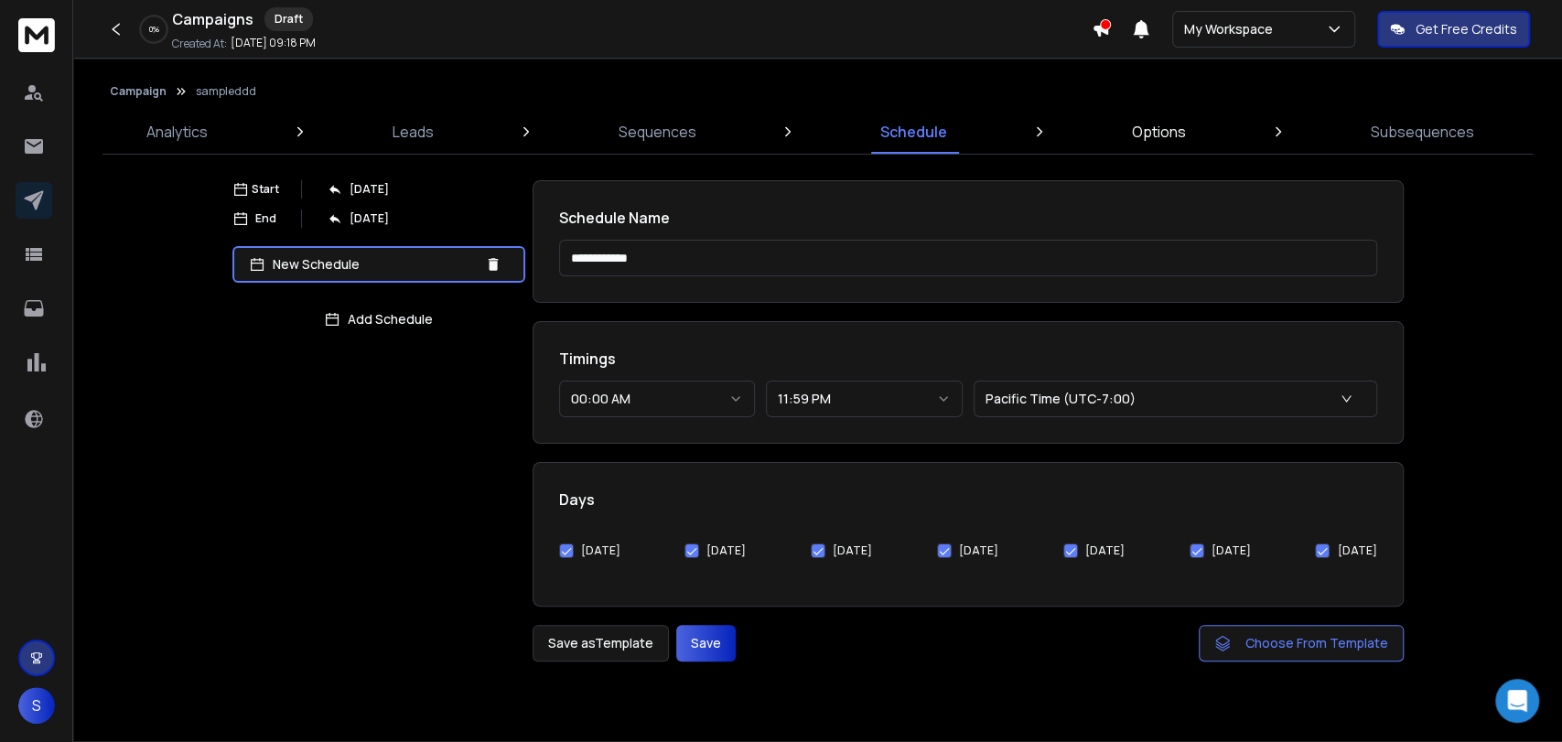
click at [1142, 135] on p "Options" at bounding box center [1159, 132] width 54 height 22
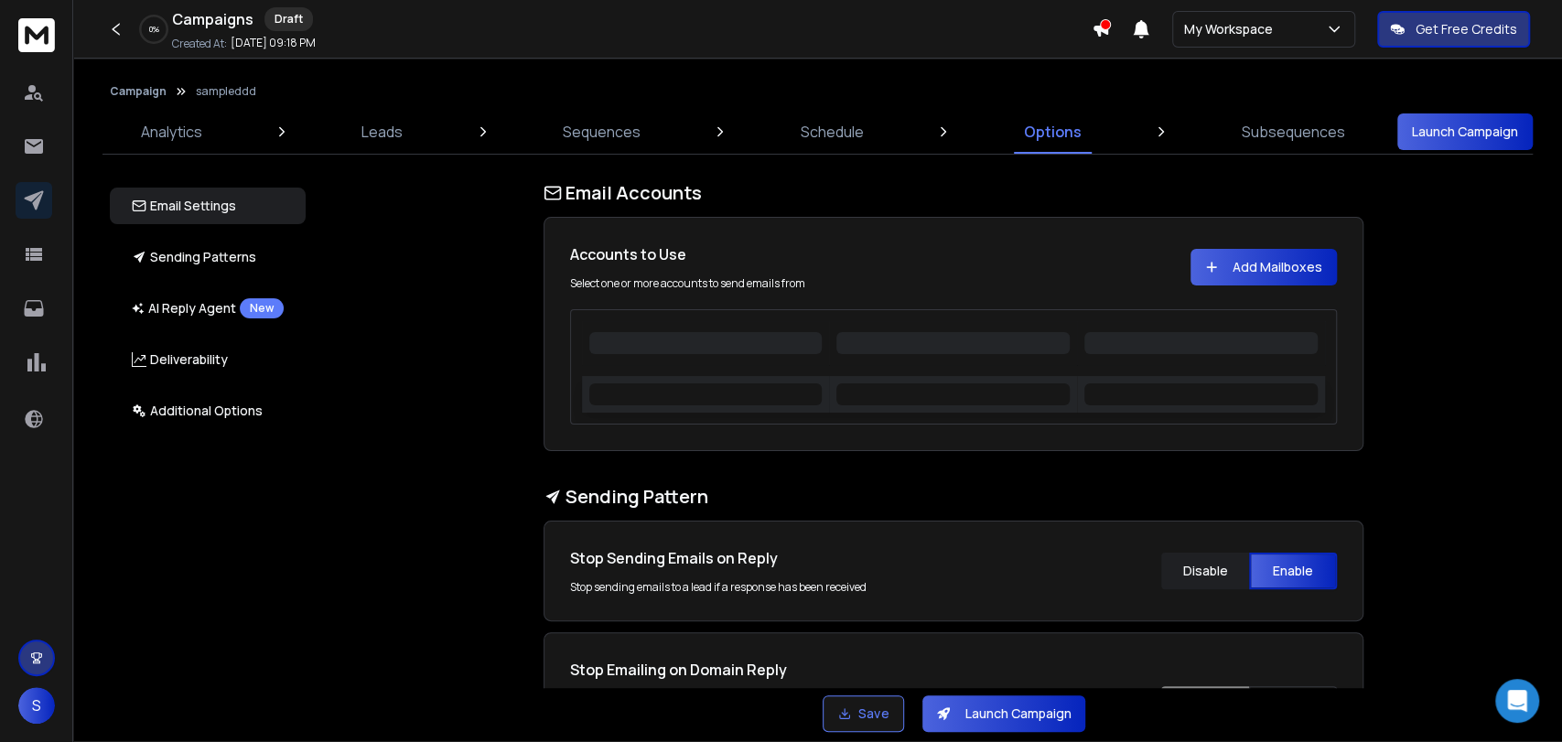
click at [1267, 269] on button "Add Mailboxes" at bounding box center [1264, 267] width 146 height 37
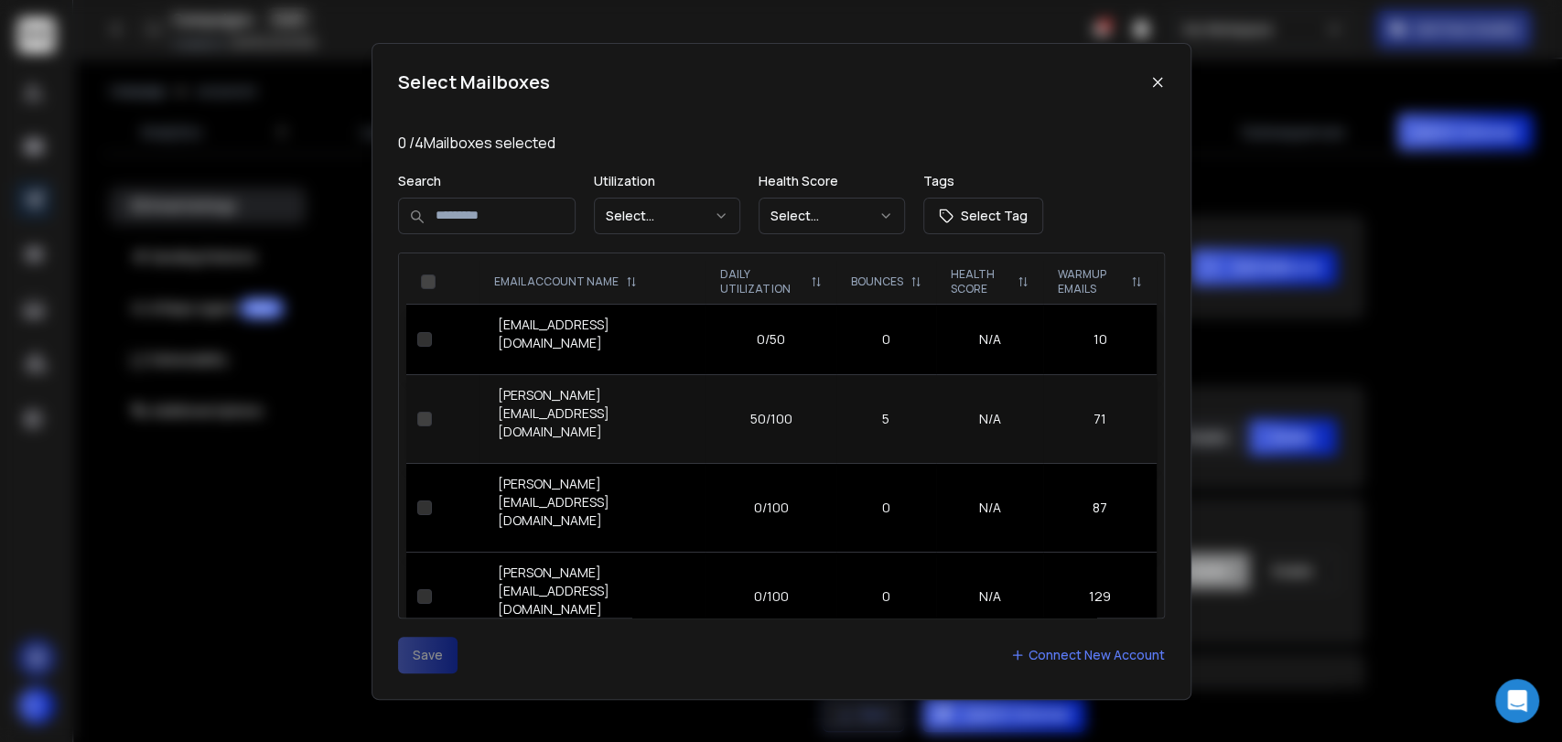
click at [424, 426] on button "button" at bounding box center [424, 419] width 15 height 15
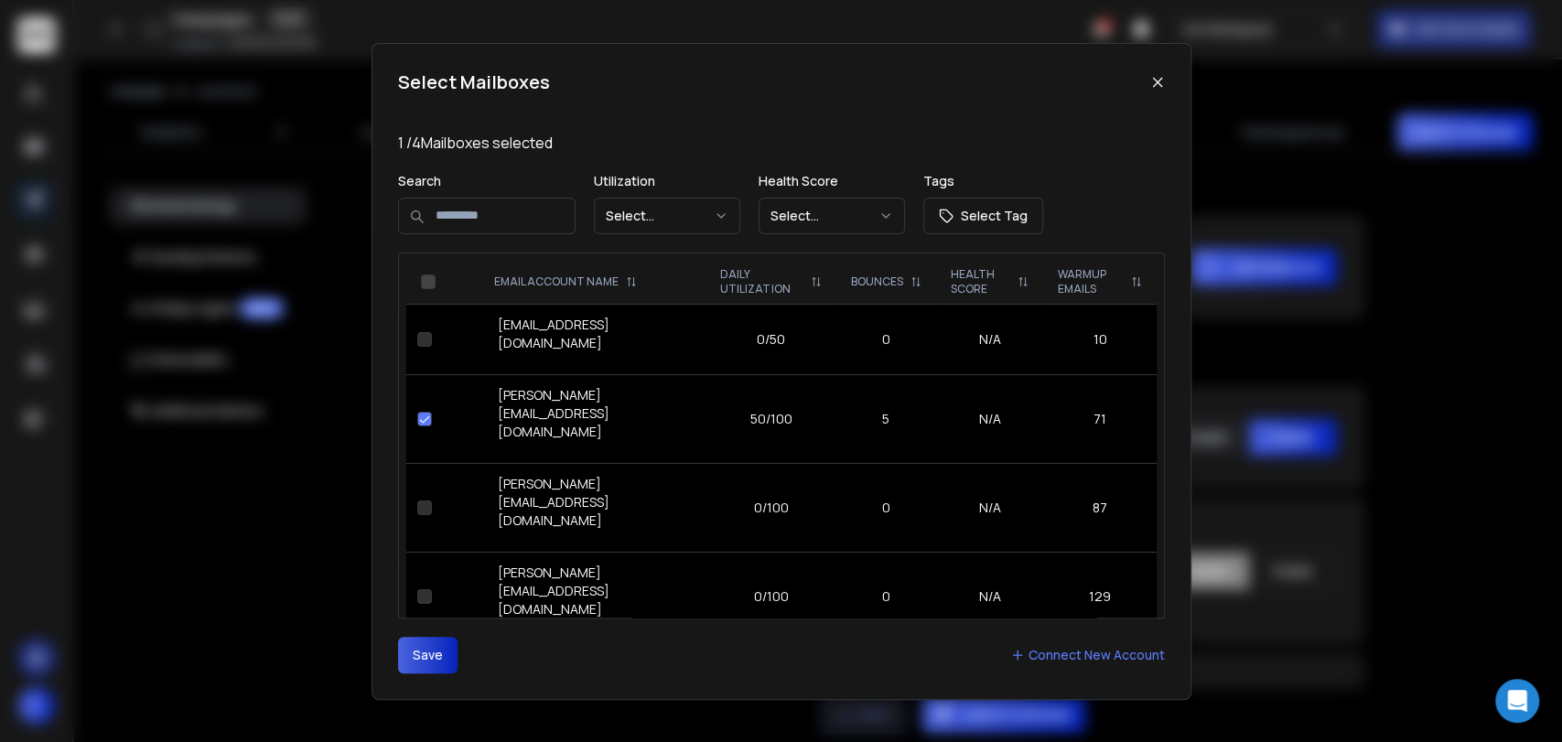
click at [440, 637] on button "Save" at bounding box center [427, 655] width 59 height 37
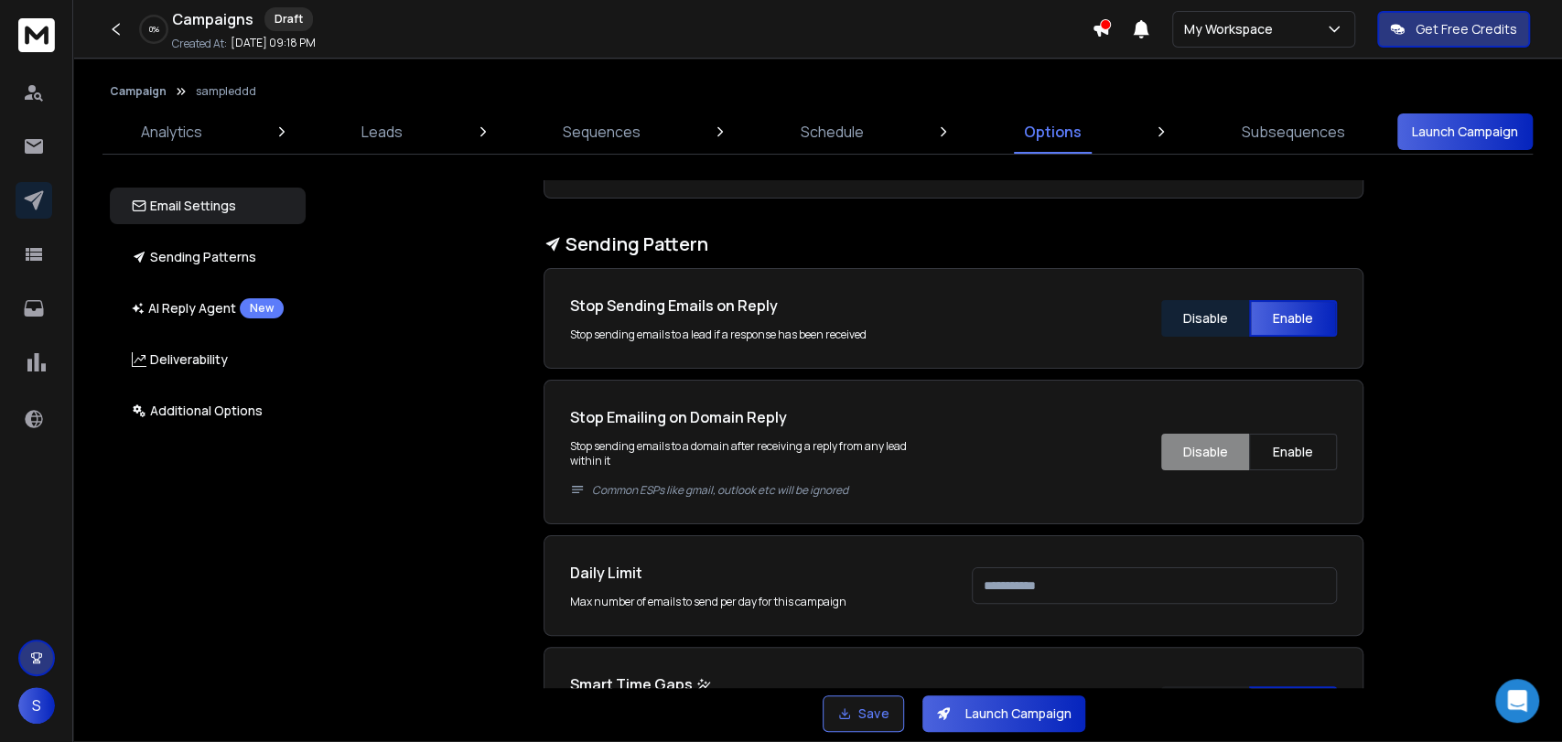
scroll to position [259, 0]
click at [1196, 318] on button "Disable" at bounding box center [1205, 319] width 88 height 37
click at [1281, 317] on button "Enable" at bounding box center [1293, 319] width 88 height 37
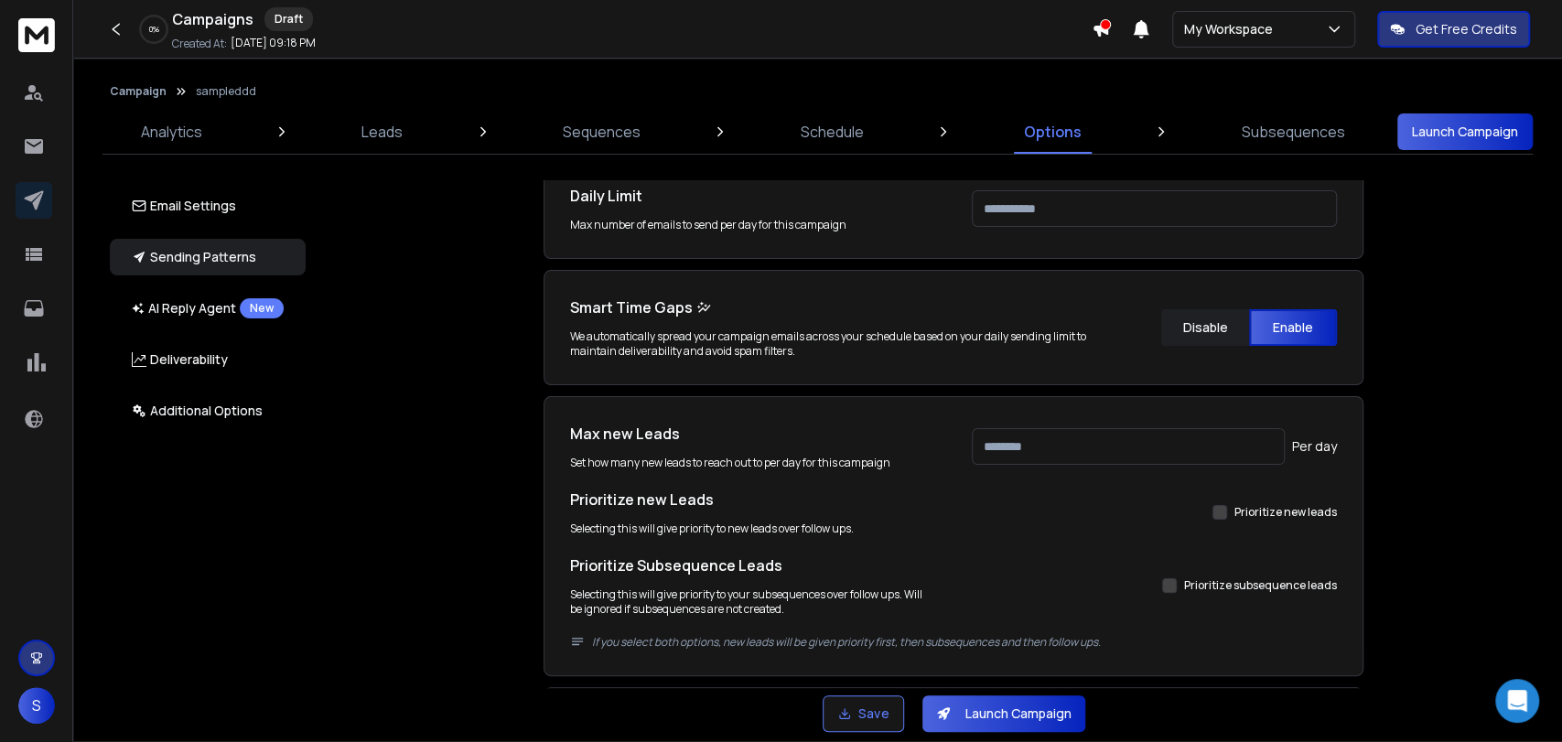
scroll to position [617, 0]
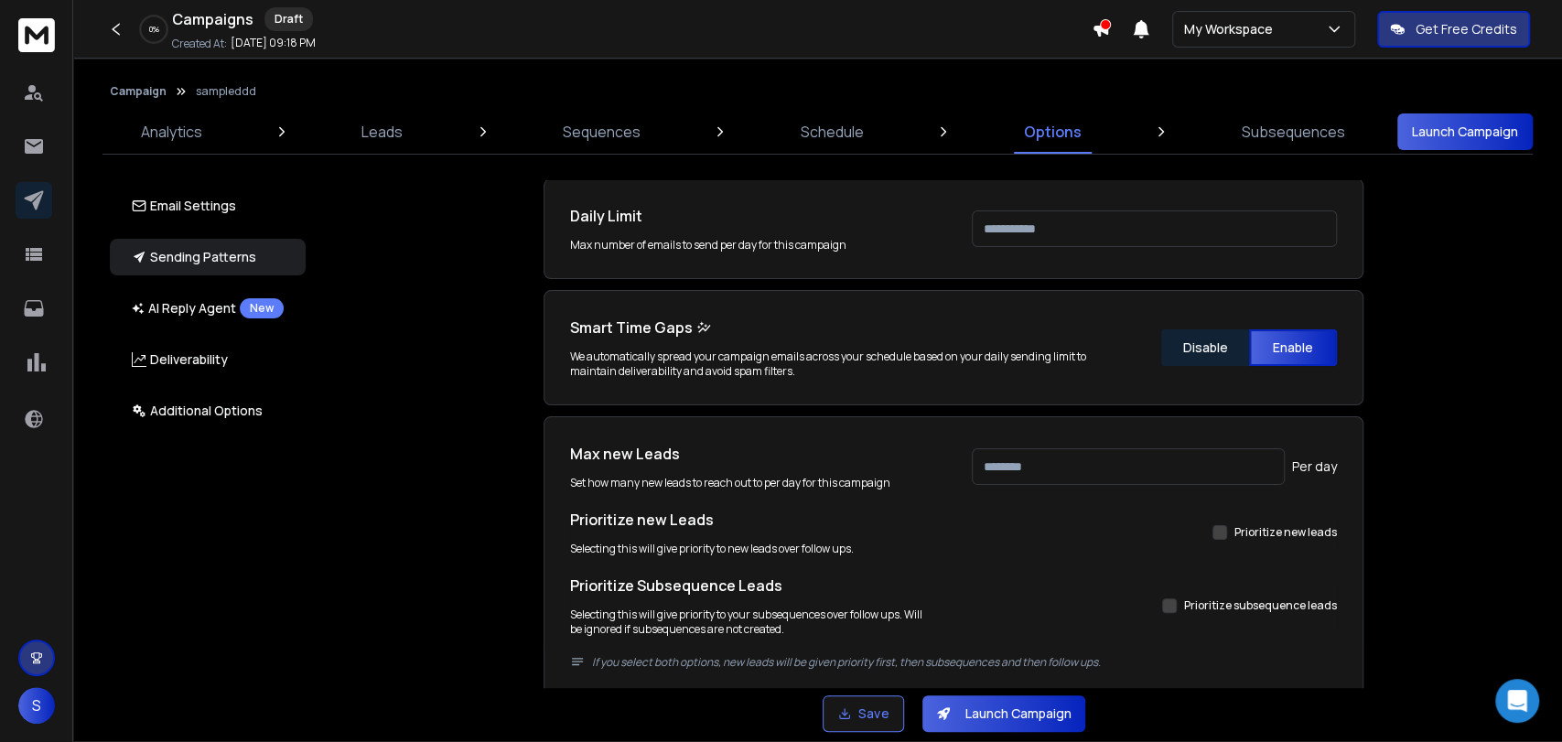
click at [1185, 350] on button "Disable" at bounding box center [1205, 347] width 88 height 37
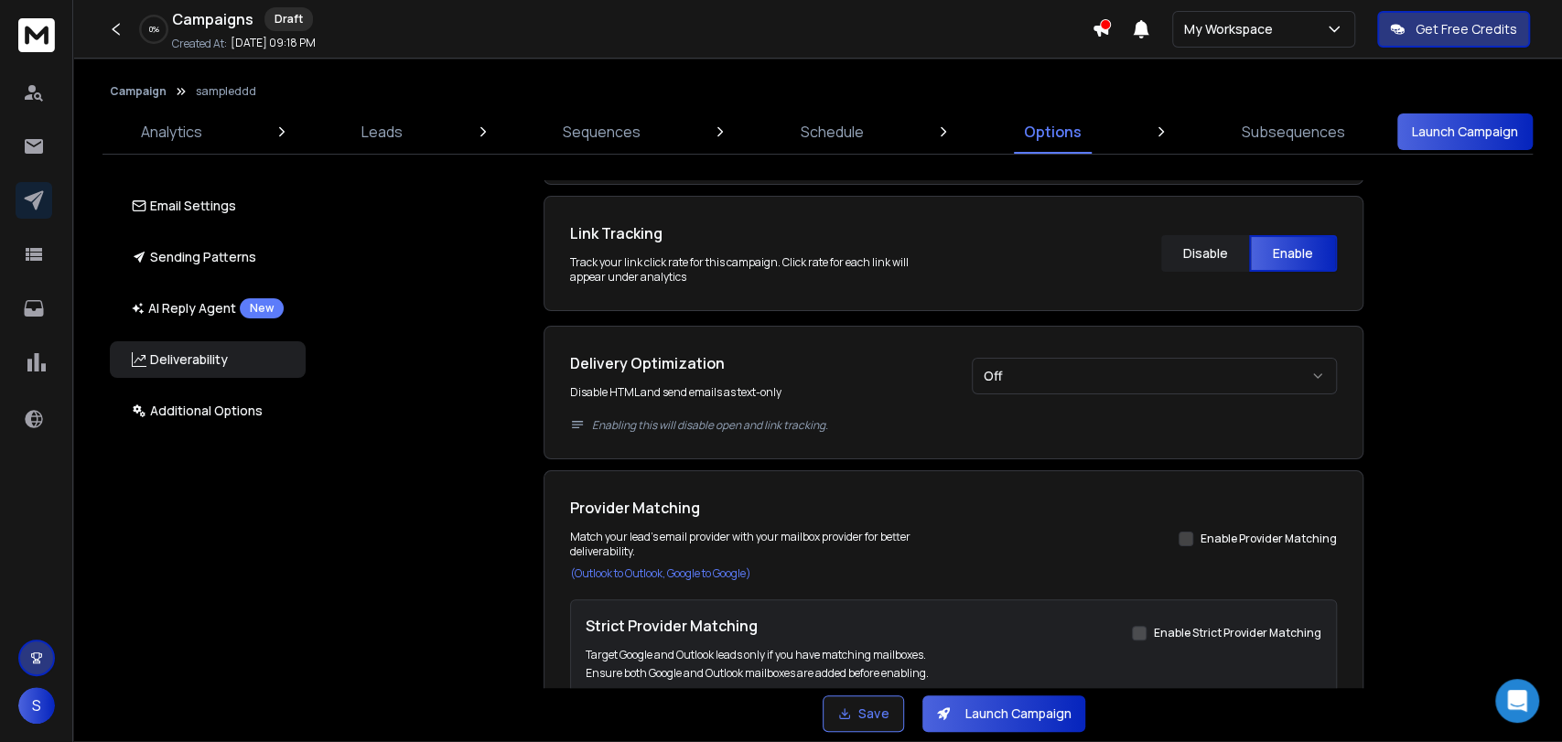
scroll to position [2043, 0]
click at [864, 720] on button "Save" at bounding box center [863, 713] width 81 height 37
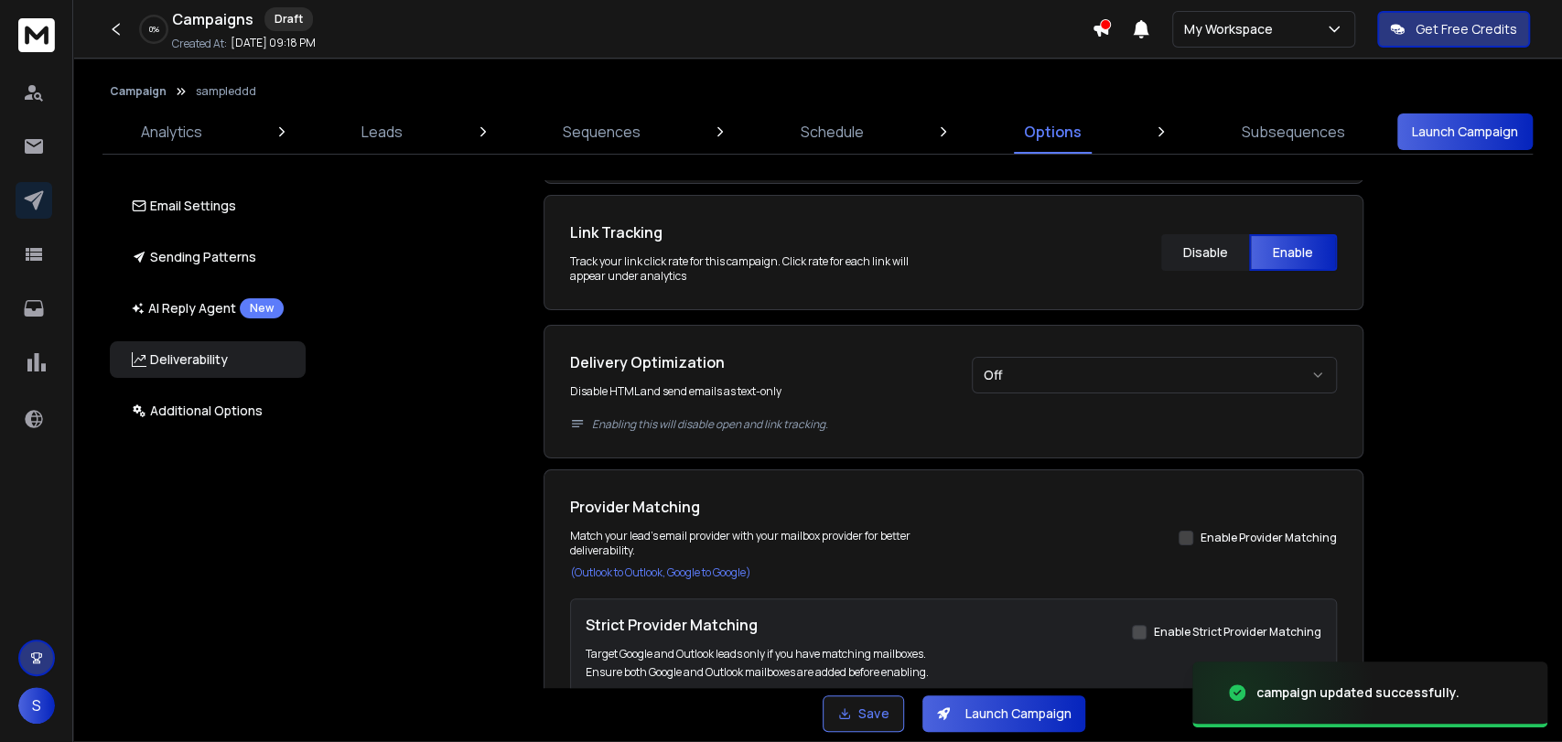
click at [987, 712] on button "Launch Campaign" at bounding box center [1003, 713] width 163 height 37
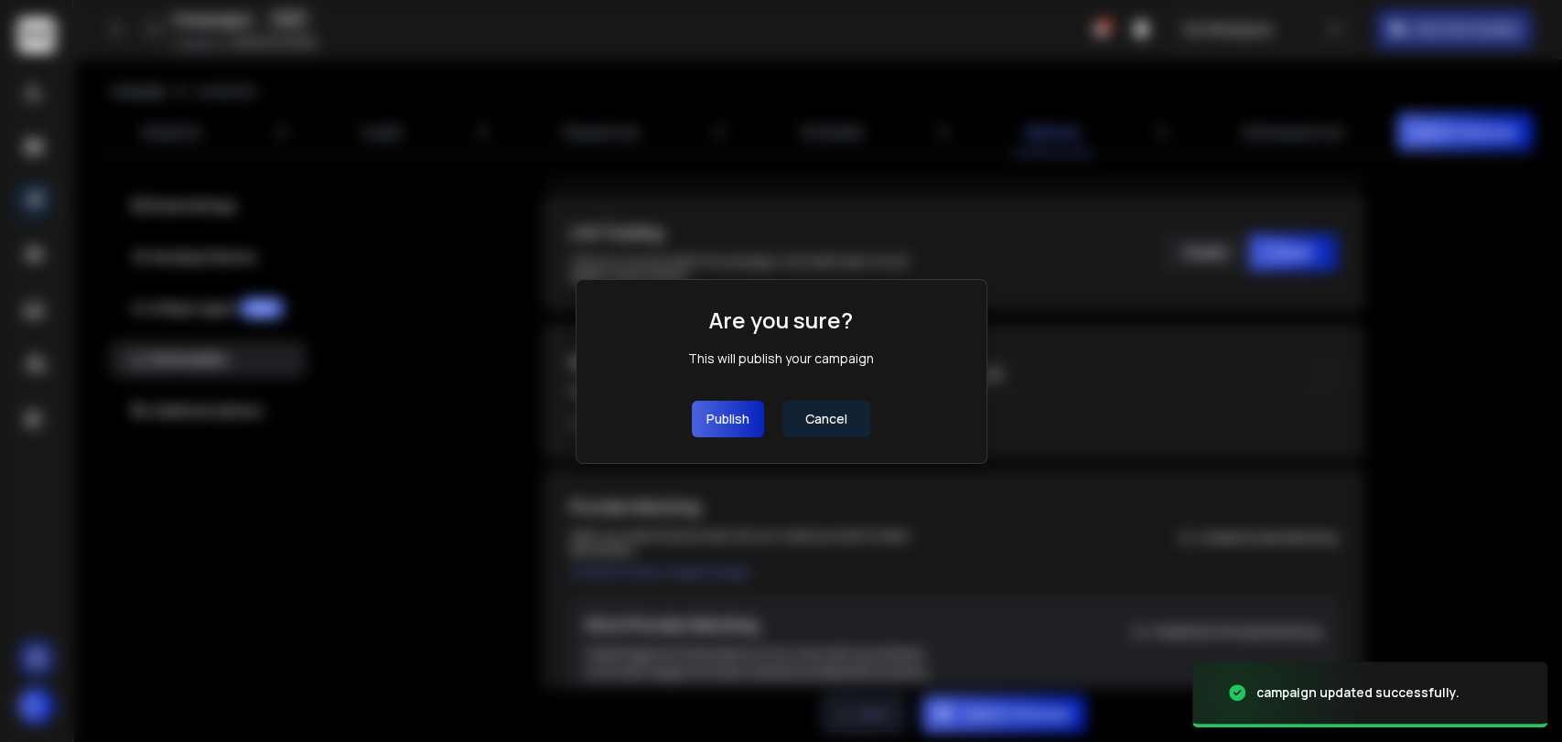
click at [712, 426] on button "Publish" at bounding box center [728, 419] width 72 height 37
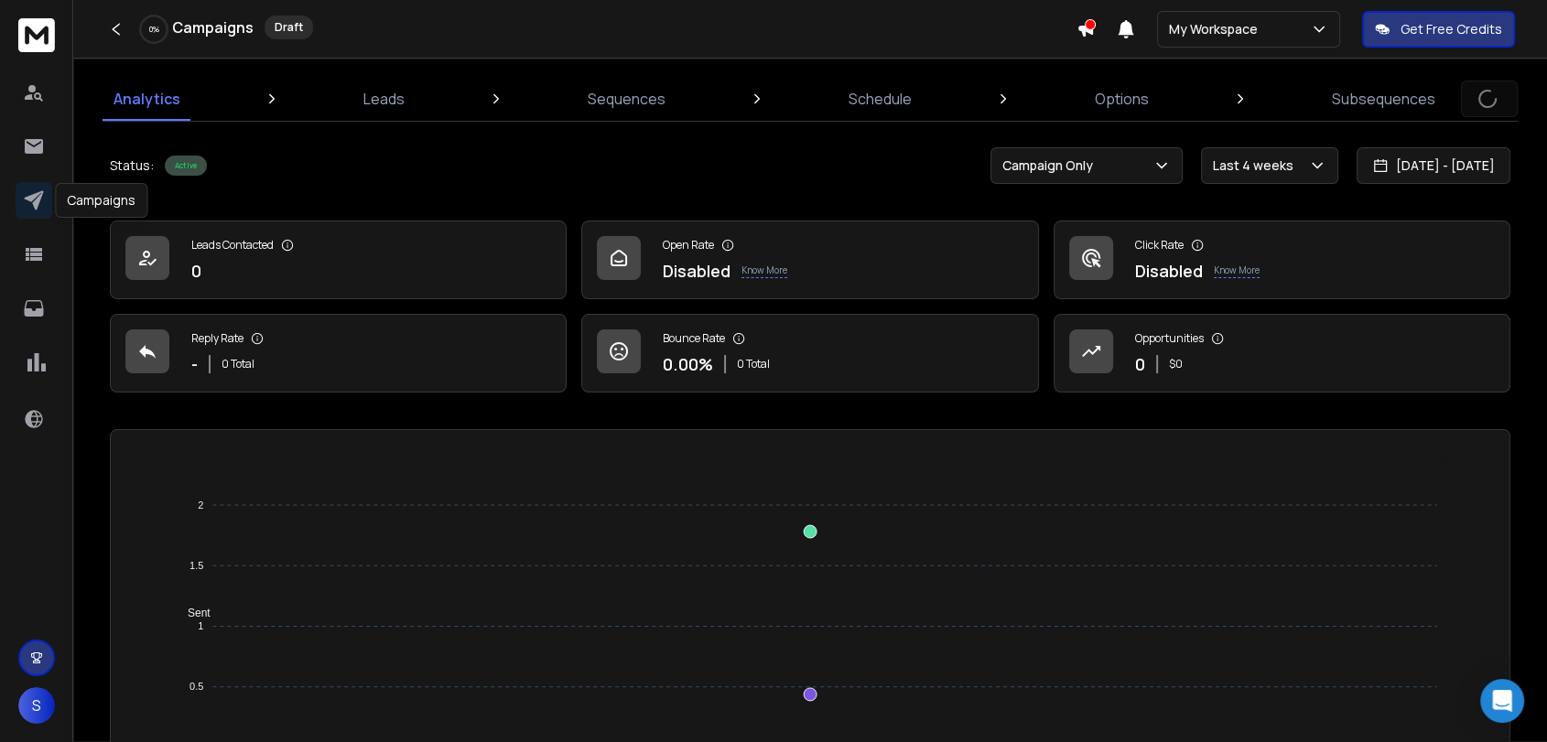
click at [46, 206] on link at bounding box center [34, 200] width 37 height 37
